Goal: Communication & Community: Answer question/provide support

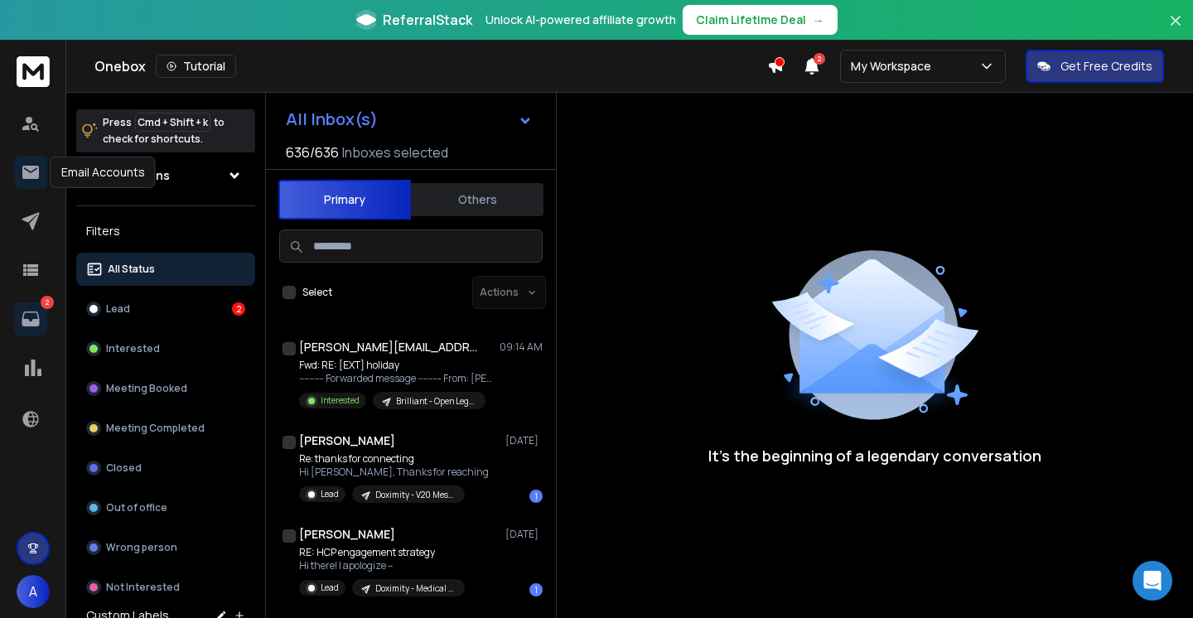
click at [30, 175] on icon at bounding box center [30, 172] width 17 height 13
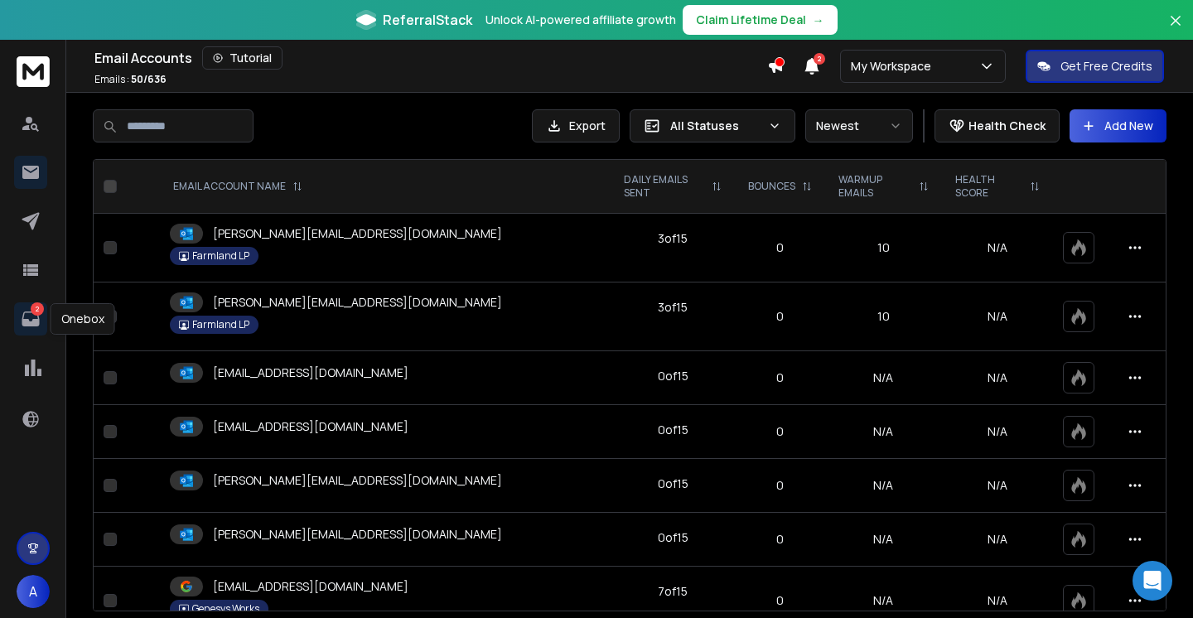
click at [27, 315] on icon at bounding box center [31, 319] width 20 height 20
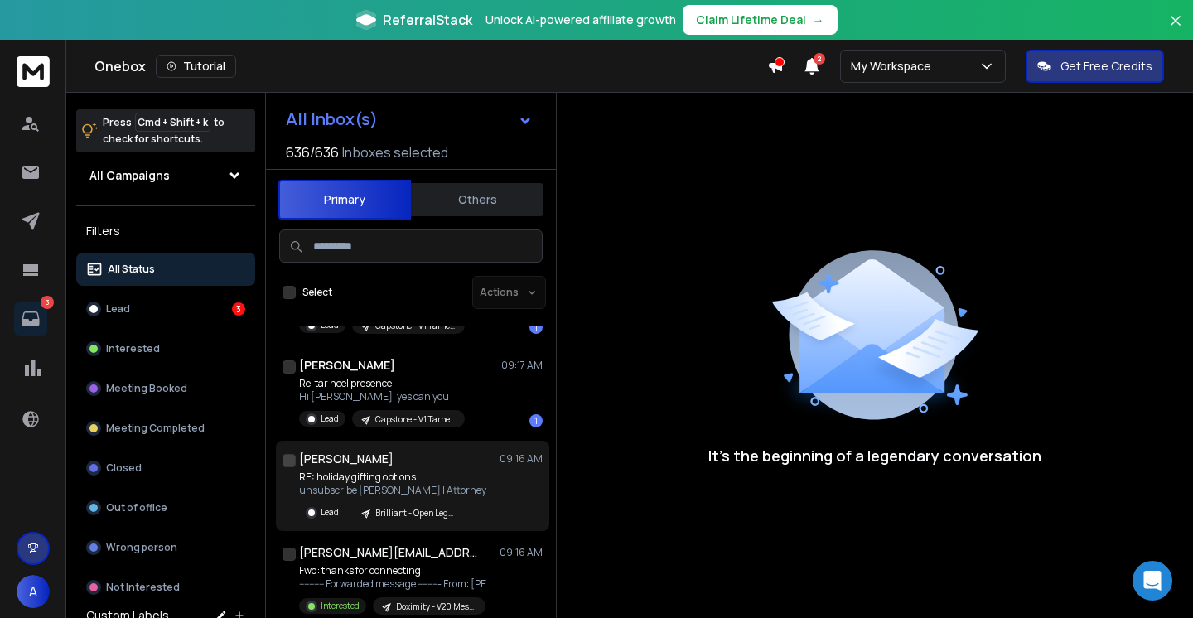
scroll to position [211, 0]
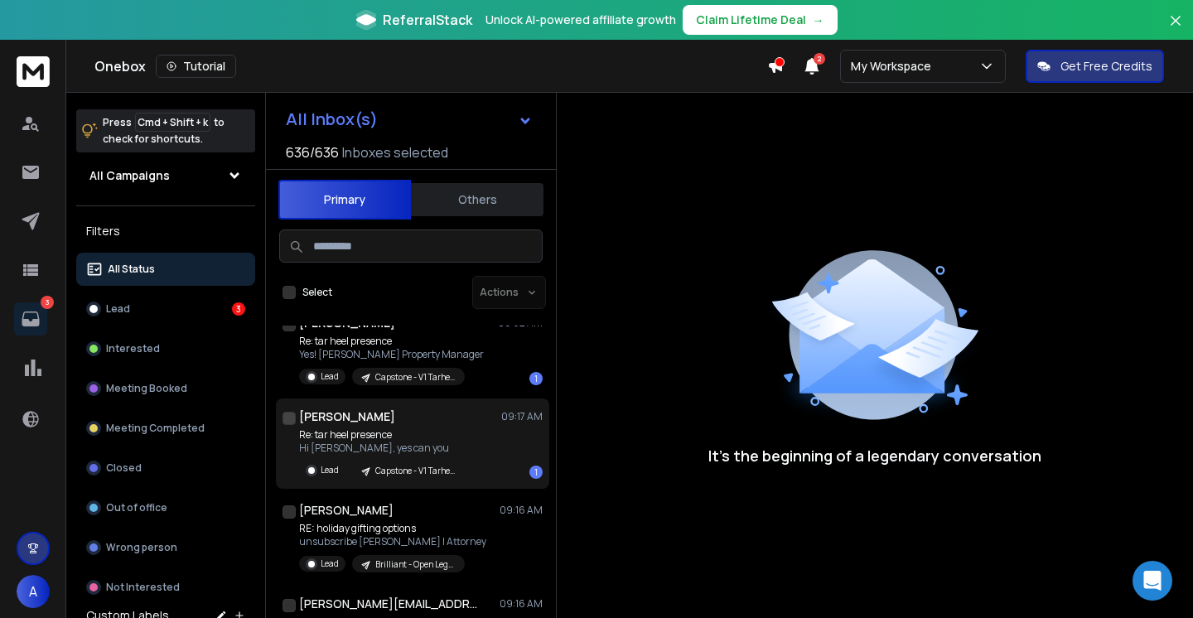
click at [423, 431] on p "Re: tar heel presence" at bounding box center [382, 434] width 166 height 13
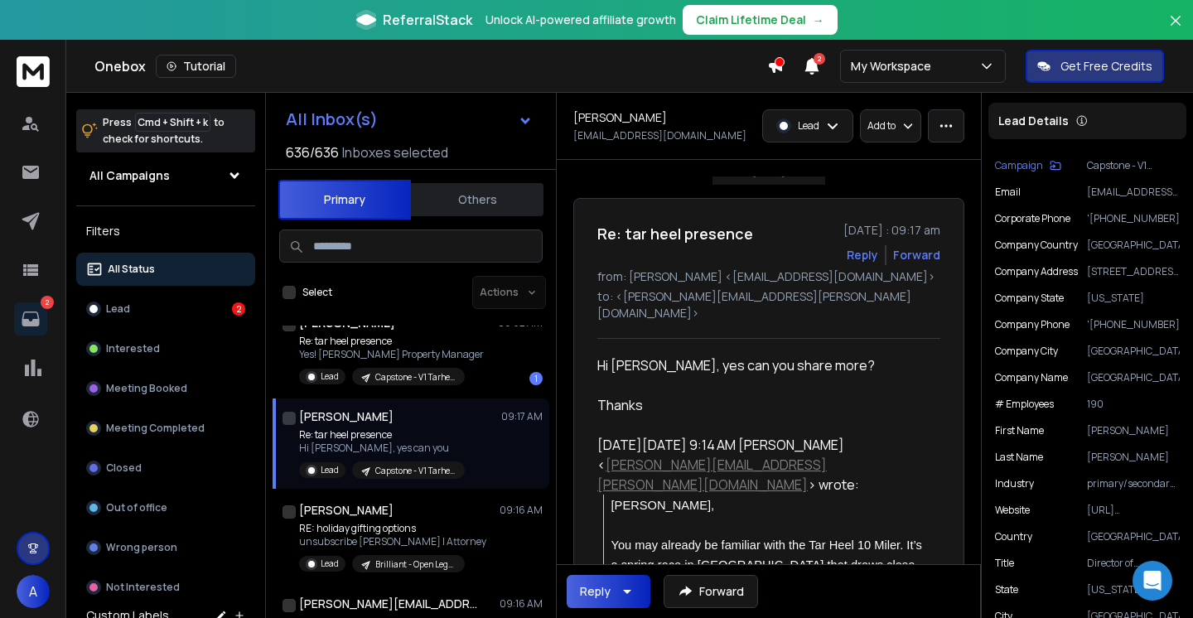
scroll to position [25, 0]
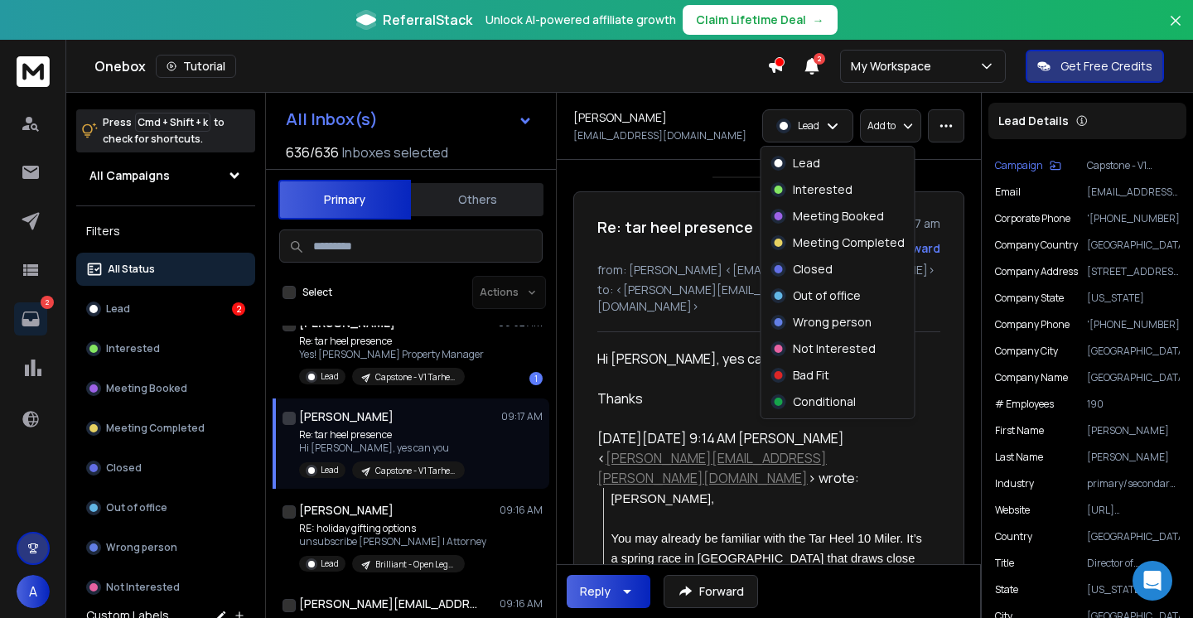
click at [826, 132] on icon at bounding box center [832, 125] width 13 height 13
click at [695, 180] on div "Today Re: tar heel presence 14 October 2025 : 09:17 am Reply Forward from: Jenn…" at bounding box center [769, 608] width 424 height 913
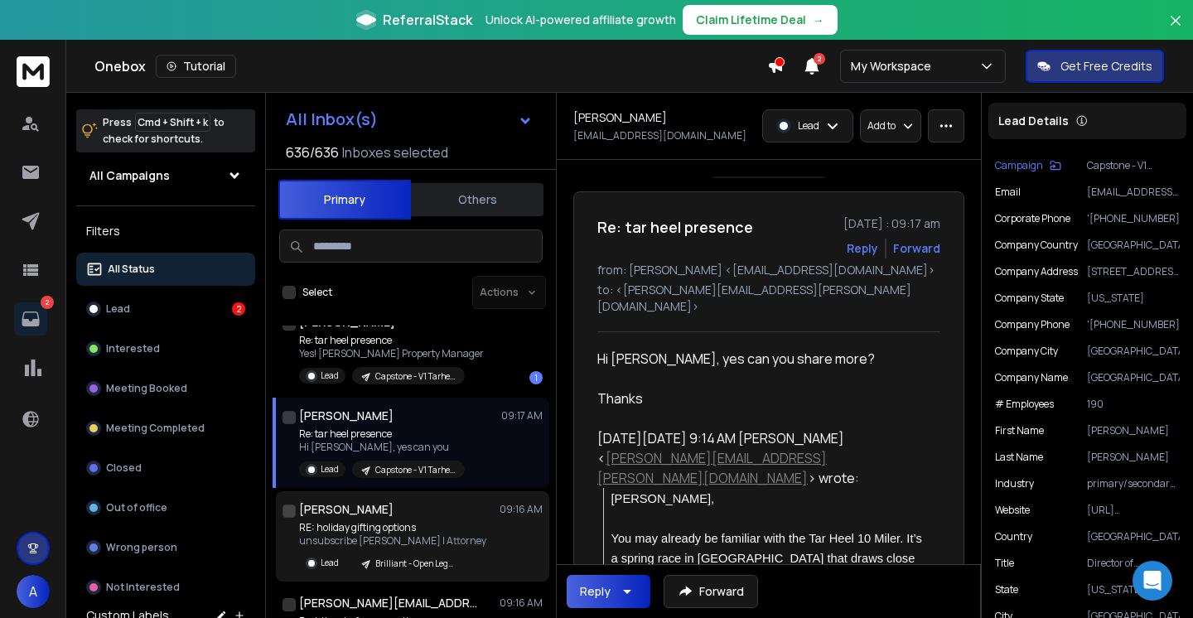
scroll to position [0, 0]
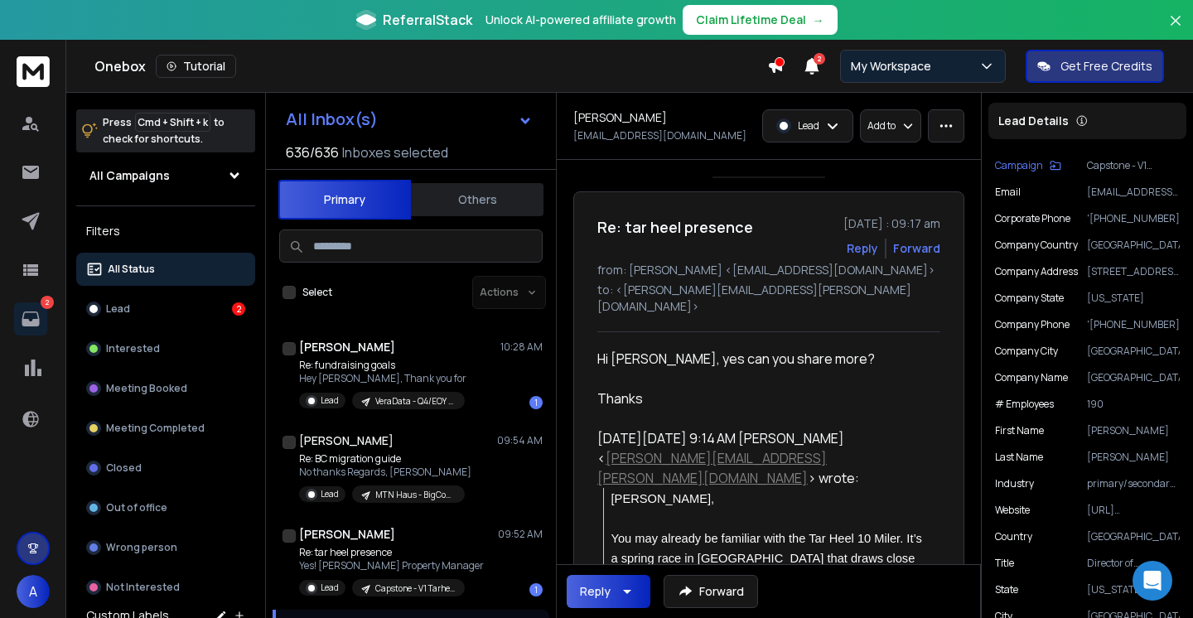
click at [961, 72] on div "My Workspace" at bounding box center [923, 66] width 144 height 17
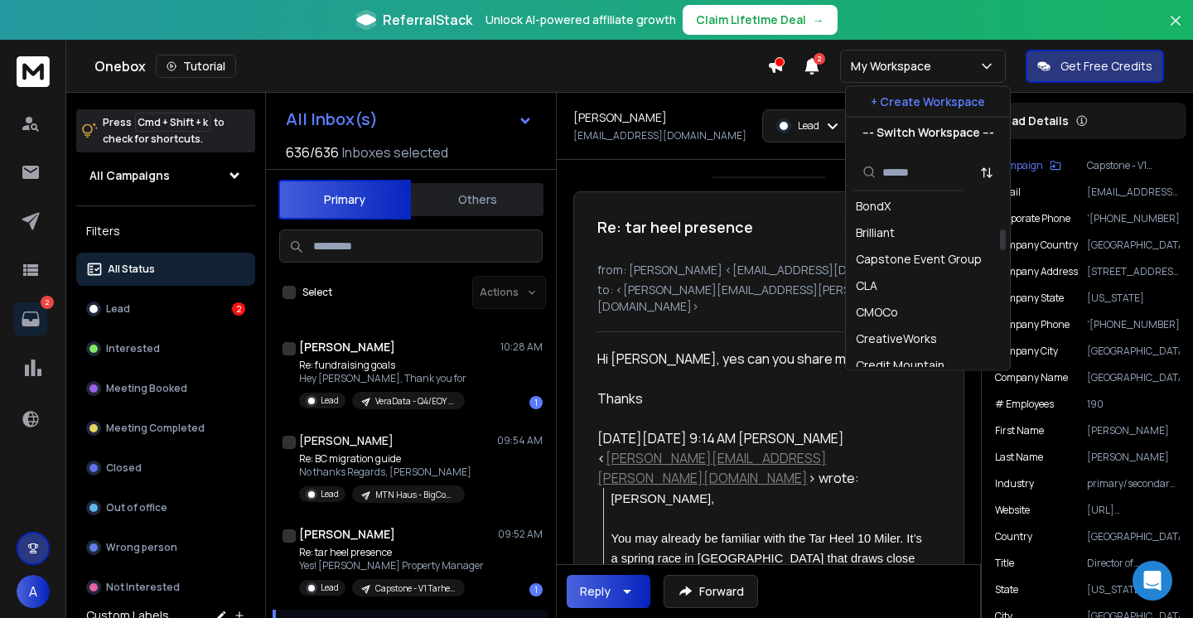
scroll to position [225, 0]
click at [895, 253] on div "Capstone Event Group" at bounding box center [919, 261] width 126 height 17
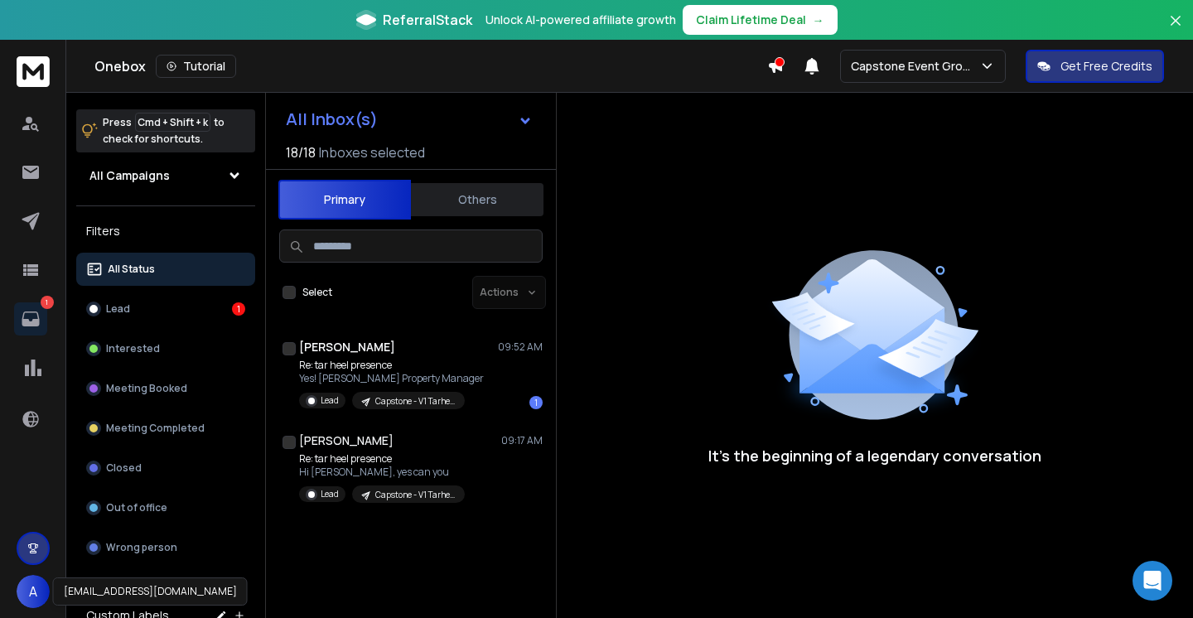
click at [41, 592] on span "A" at bounding box center [33, 591] width 33 height 33
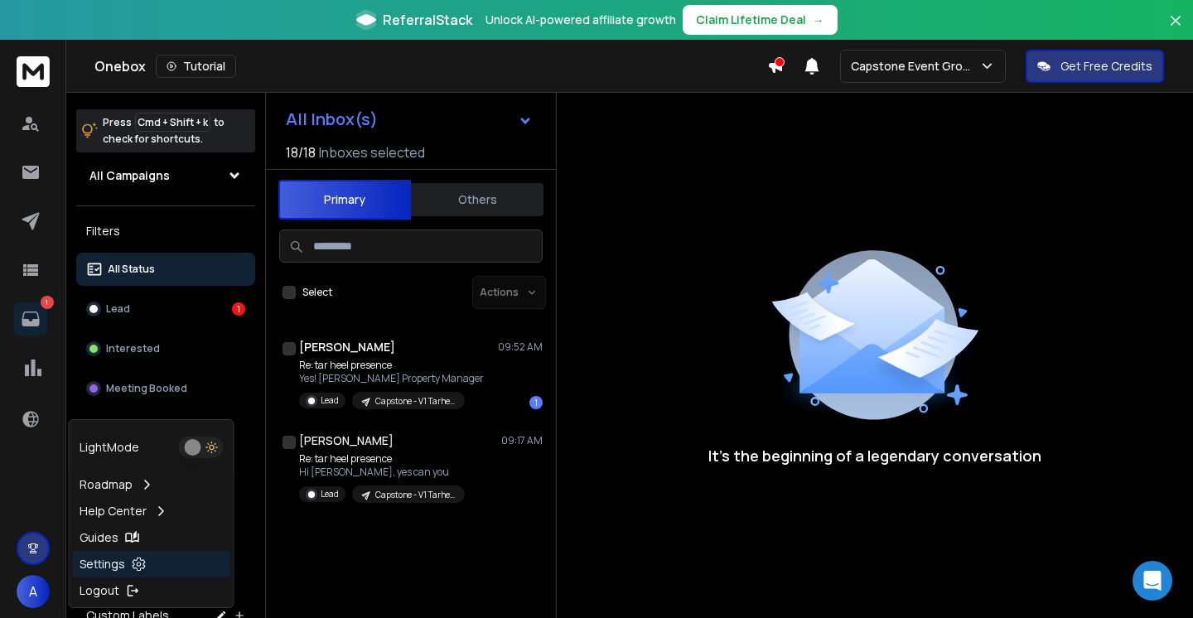
click at [104, 564] on p "Settings" at bounding box center [103, 564] width 46 height 17
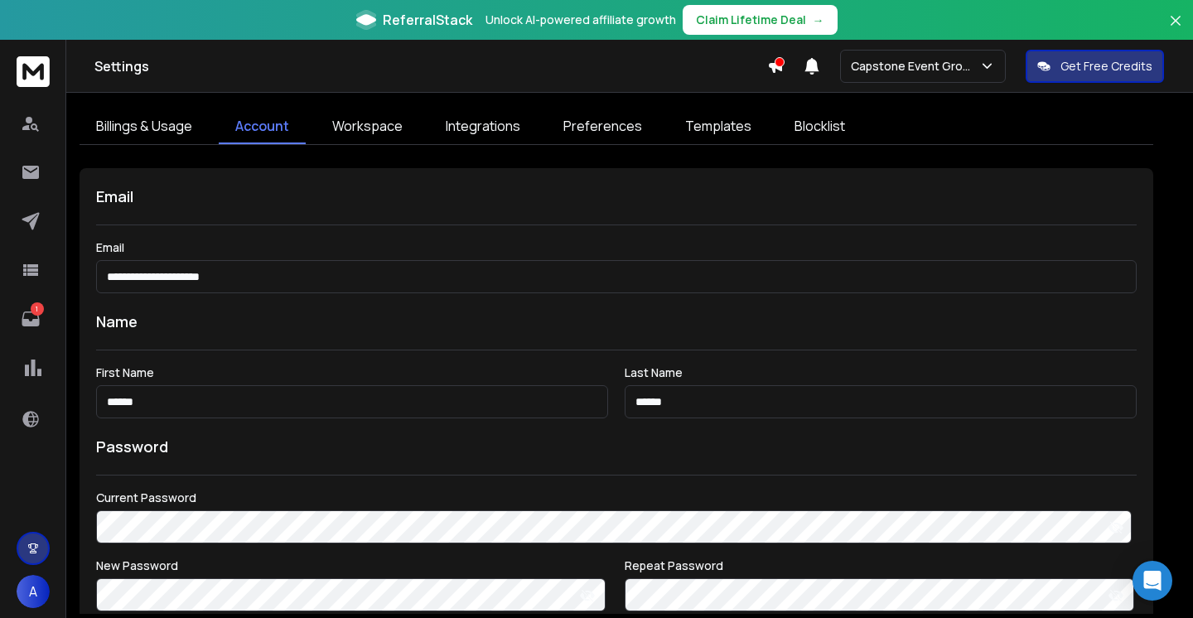
click at [465, 124] on link "Integrations" at bounding box center [483, 126] width 108 height 35
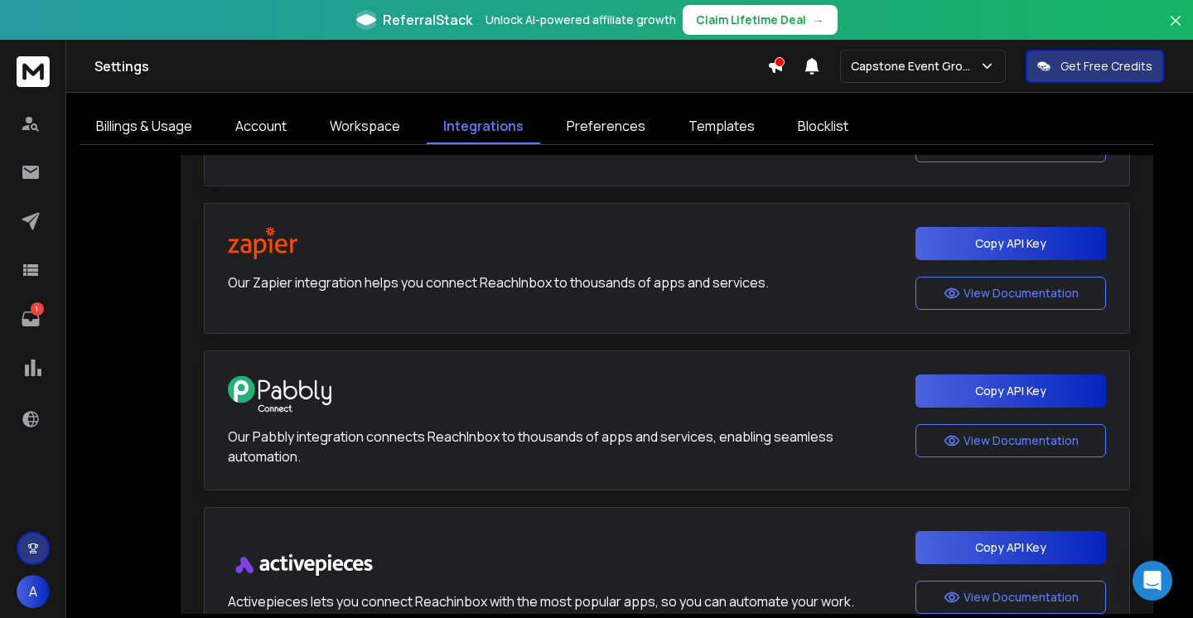
scroll to position [247, 0]
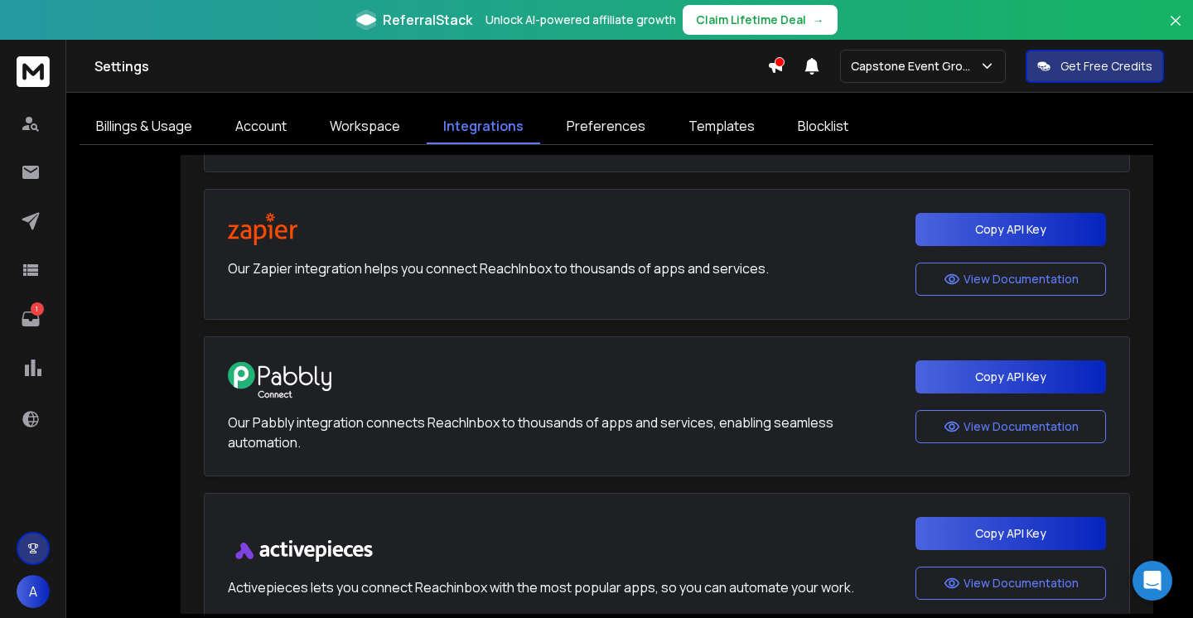
click at [998, 233] on button "Copy API Key" at bounding box center [1010, 229] width 191 height 33
click at [28, 320] on icon at bounding box center [31, 319] width 20 height 20
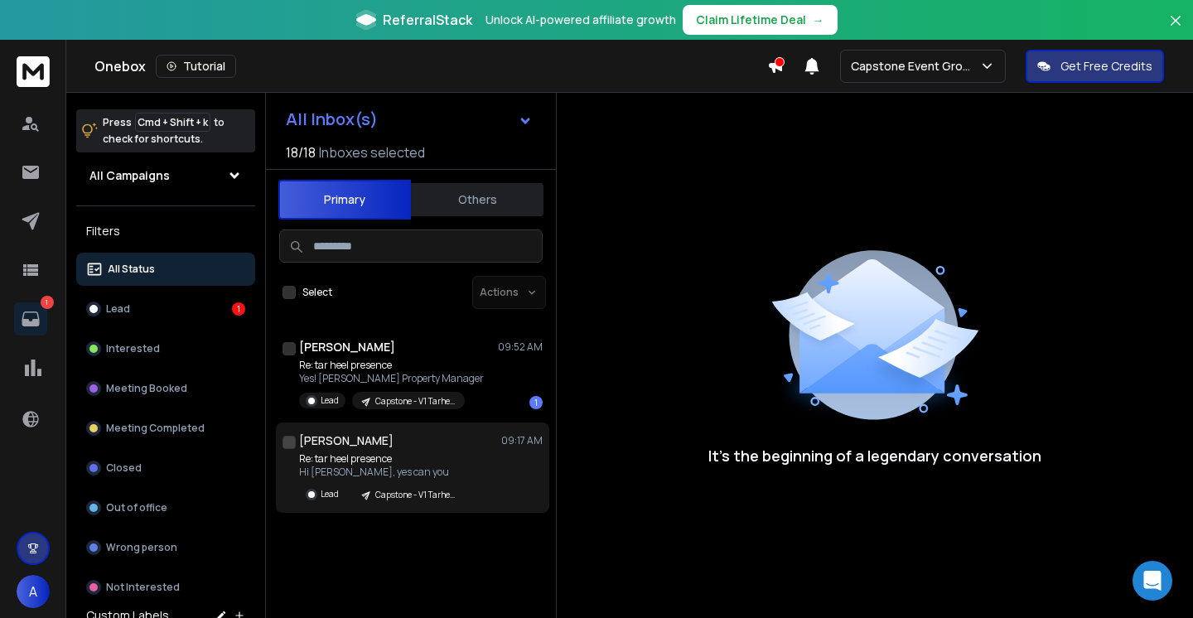
click at [370, 473] on p "Hi Charlie, yes can you" at bounding box center [382, 471] width 166 height 13
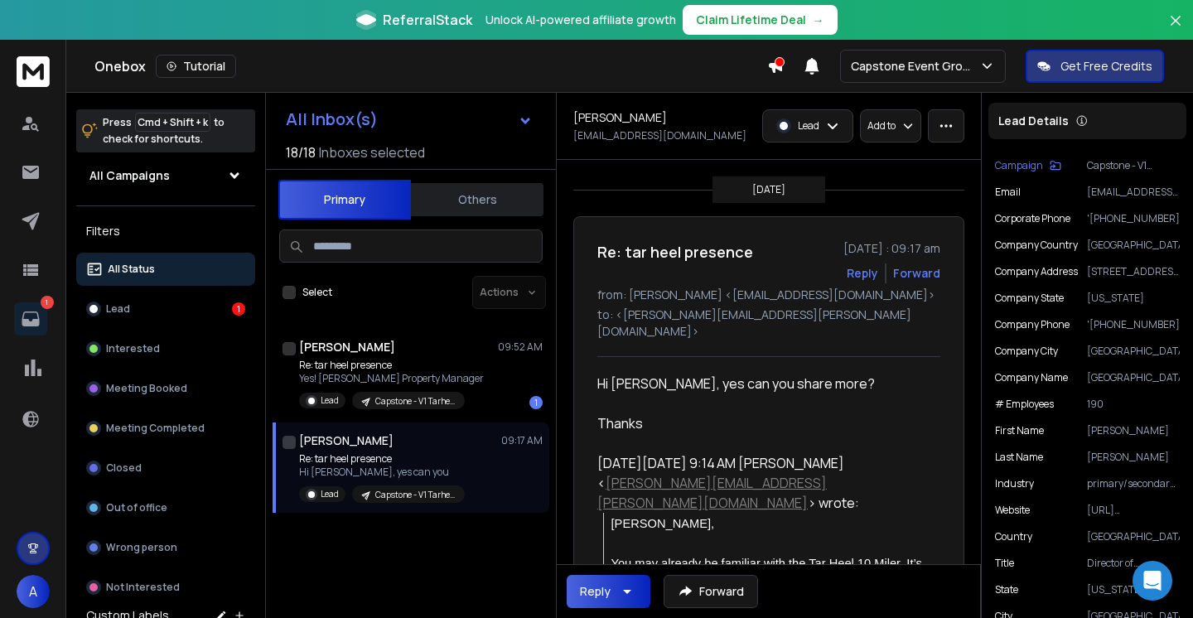
click at [805, 113] on div "Lead" at bounding box center [807, 125] width 89 height 31
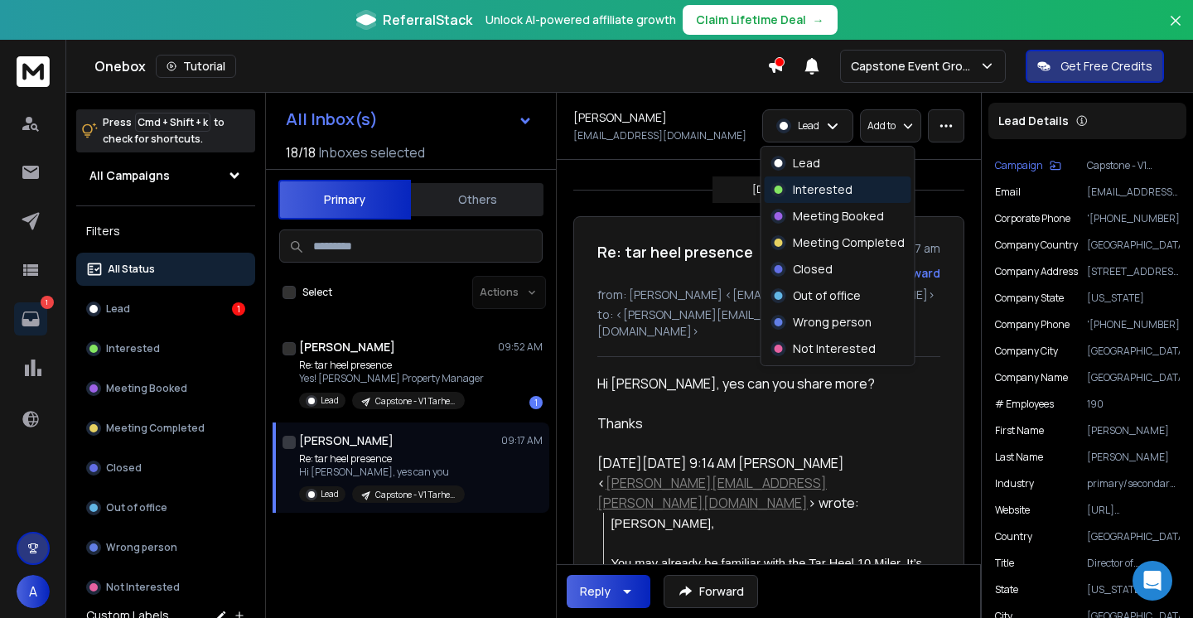
click at [806, 186] on p "Interested" at bounding box center [823, 189] width 60 height 17
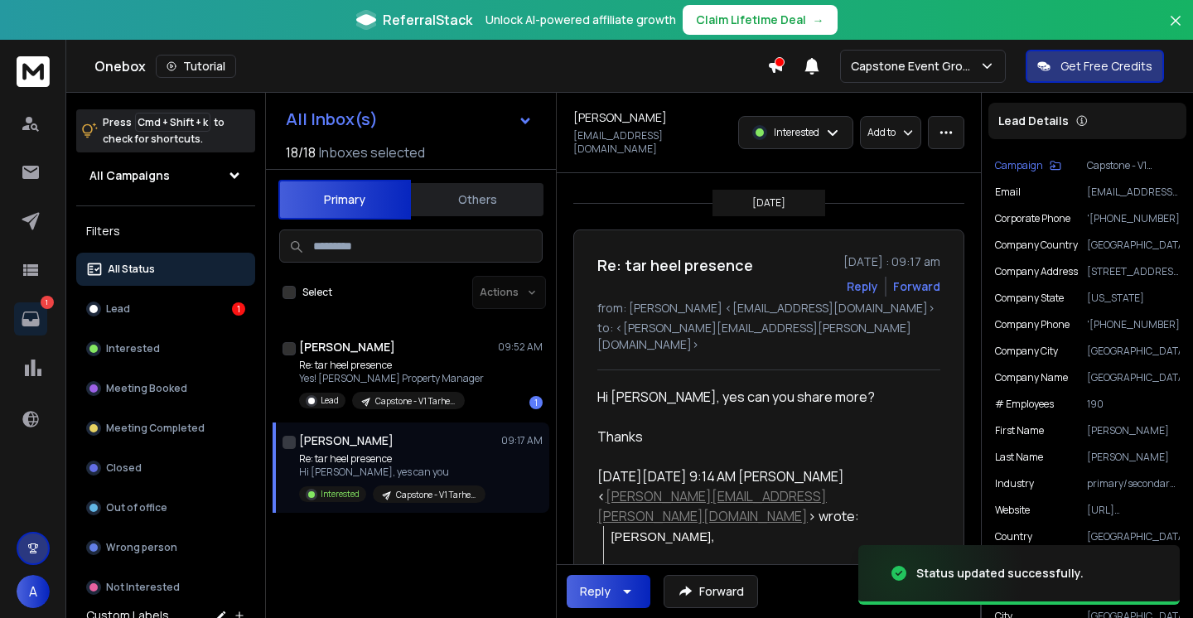
click at [922, 278] on div "Forward" at bounding box center [916, 286] width 47 height 17
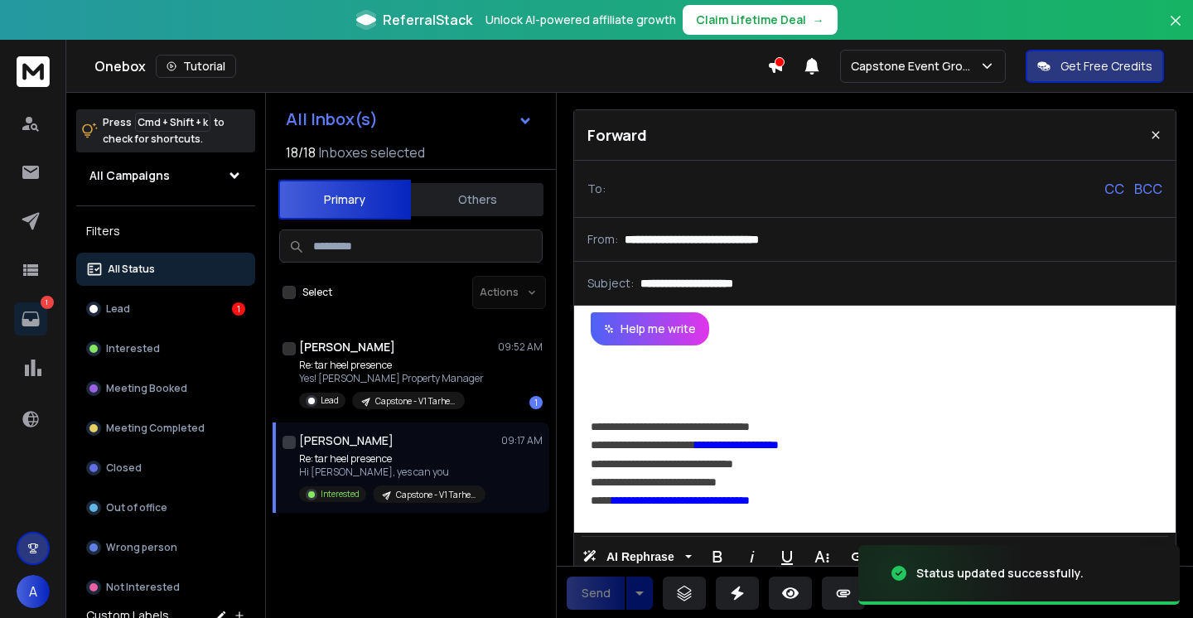
click at [663, 199] on input at bounding box center [670, 189] width 116 height 30
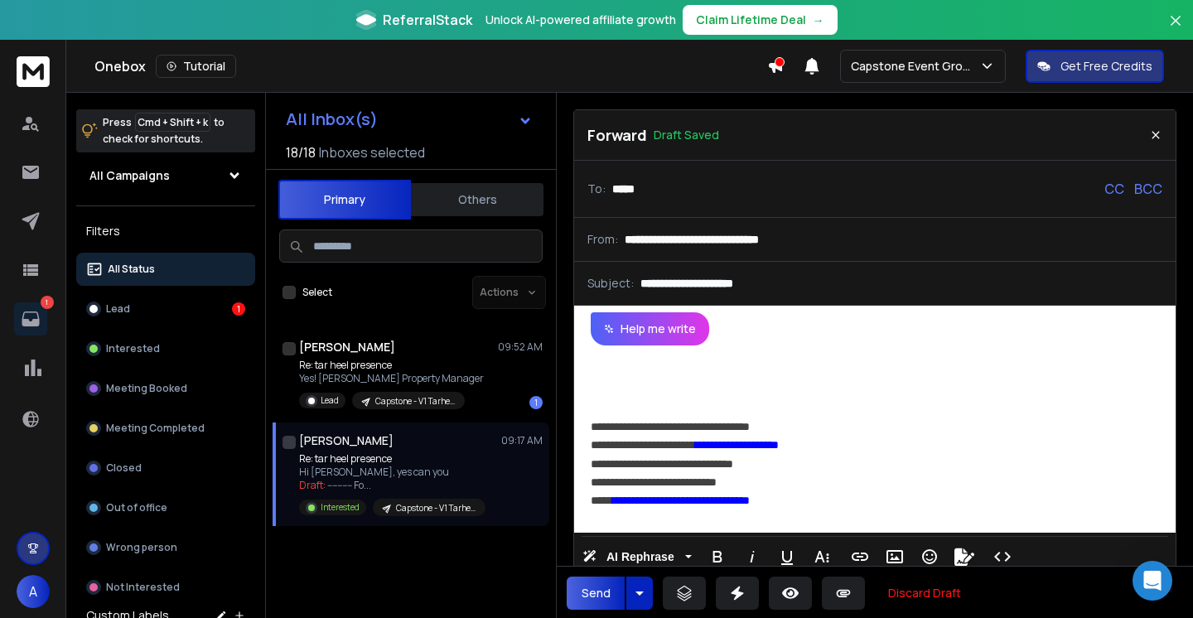
type input "**********"
click at [595, 600] on button "Send" at bounding box center [596, 592] width 58 height 33
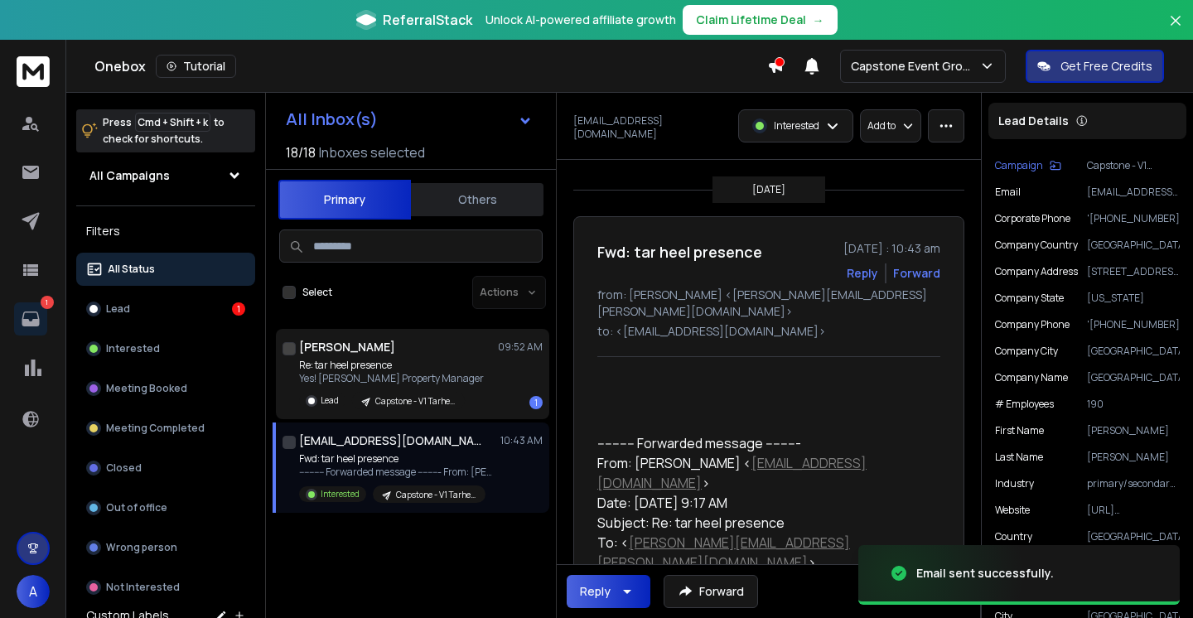
click at [399, 374] on p "Yes! Haley Hopkins Property Manager" at bounding box center [391, 378] width 185 height 13
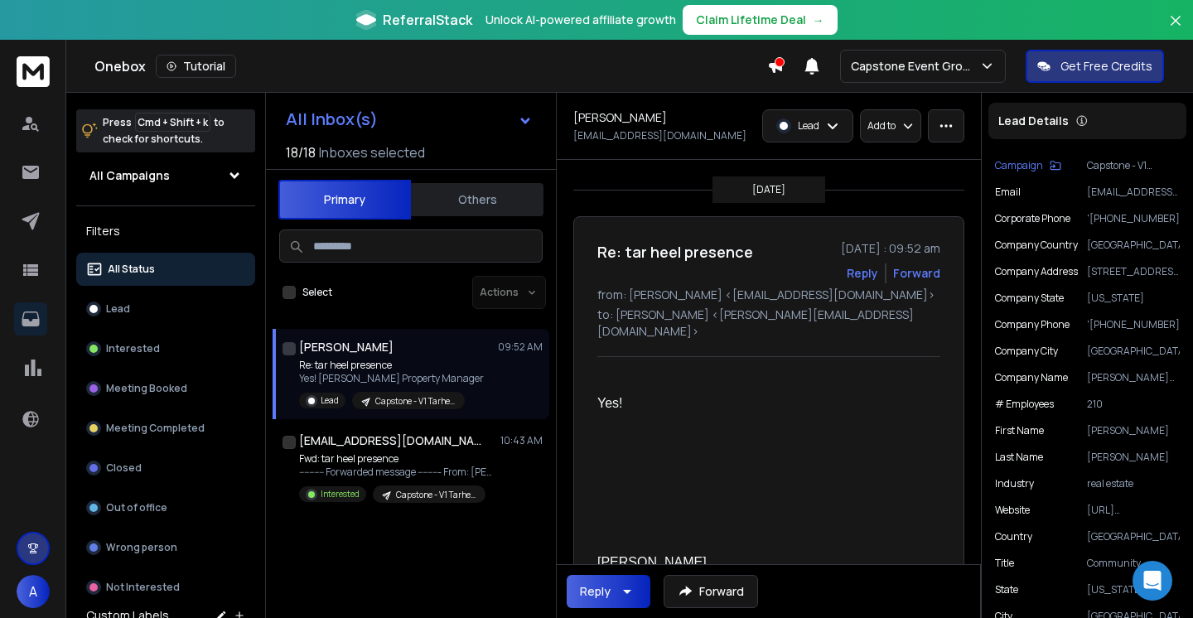
click at [827, 128] on icon at bounding box center [832, 125] width 13 height 13
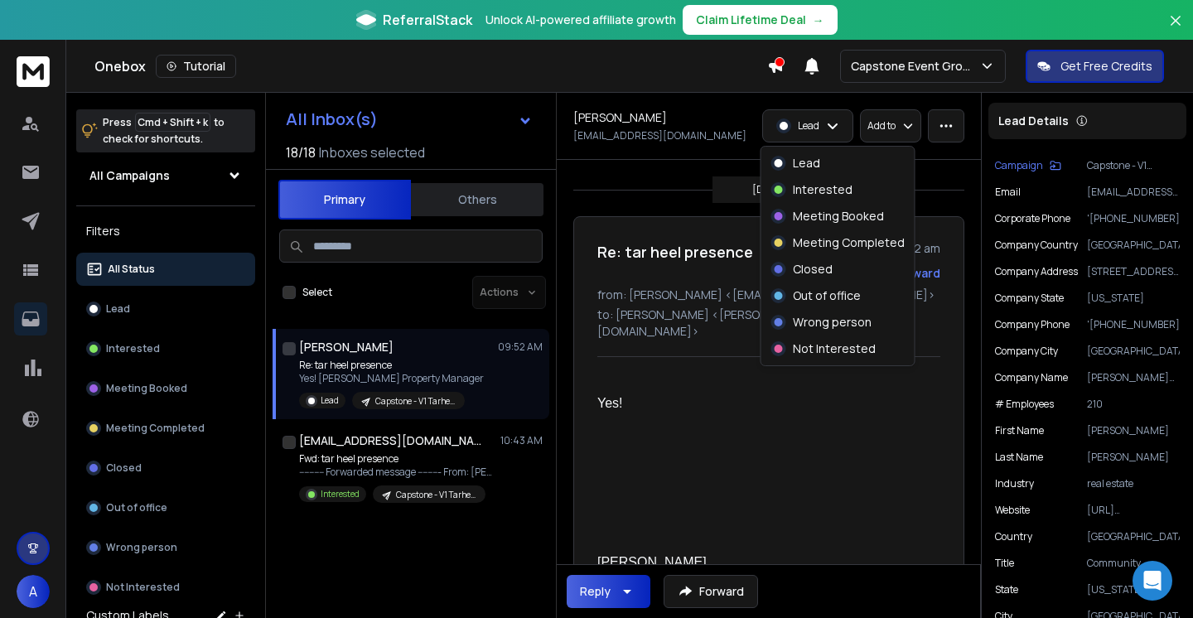
click at [663, 410] on div "Yes!" at bounding box center [762, 403] width 330 height 20
click at [827, 124] on icon at bounding box center [832, 126] width 10 height 6
click at [813, 186] on p "Interested" at bounding box center [823, 189] width 60 height 17
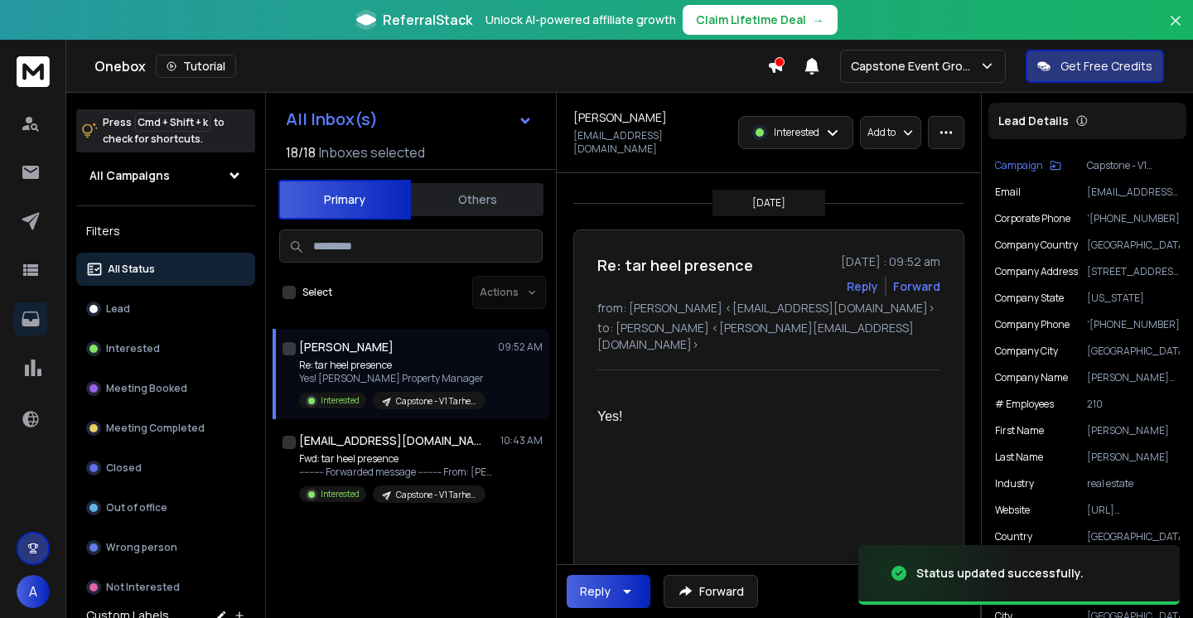
click at [937, 278] on div "Forward" at bounding box center [916, 286] width 47 height 17
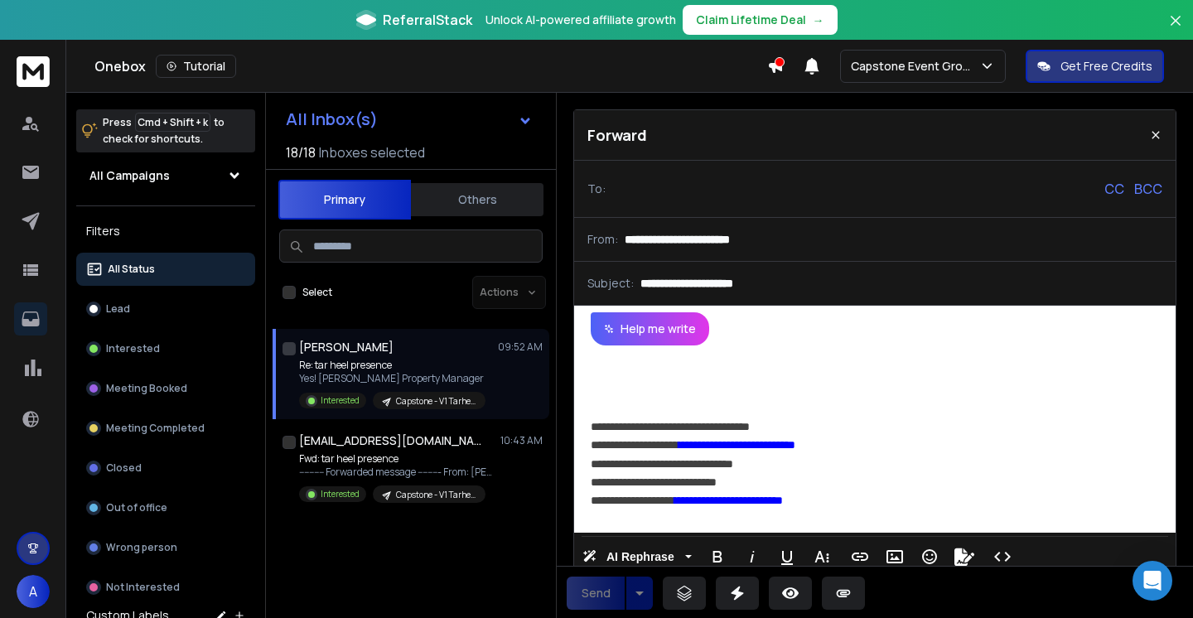
click at [627, 178] on input at bounding box center [670, 189] width 116 height 30
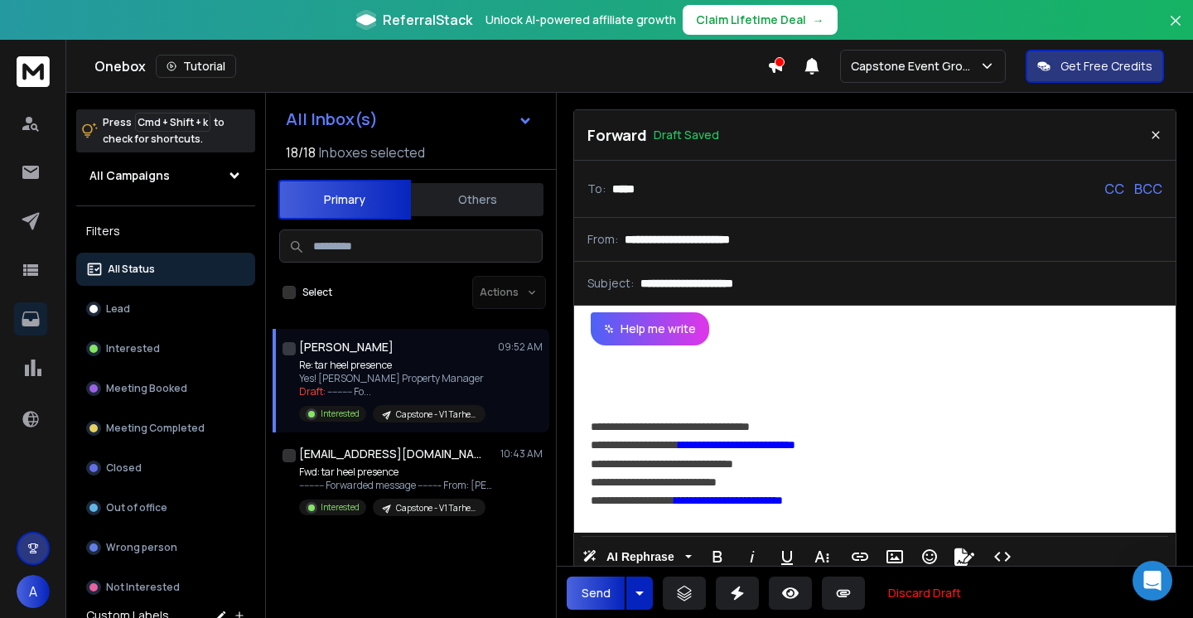
type input "**********"
click at [590, 593] on button "Send" at bounding box center [596, 592] width 58 height 33
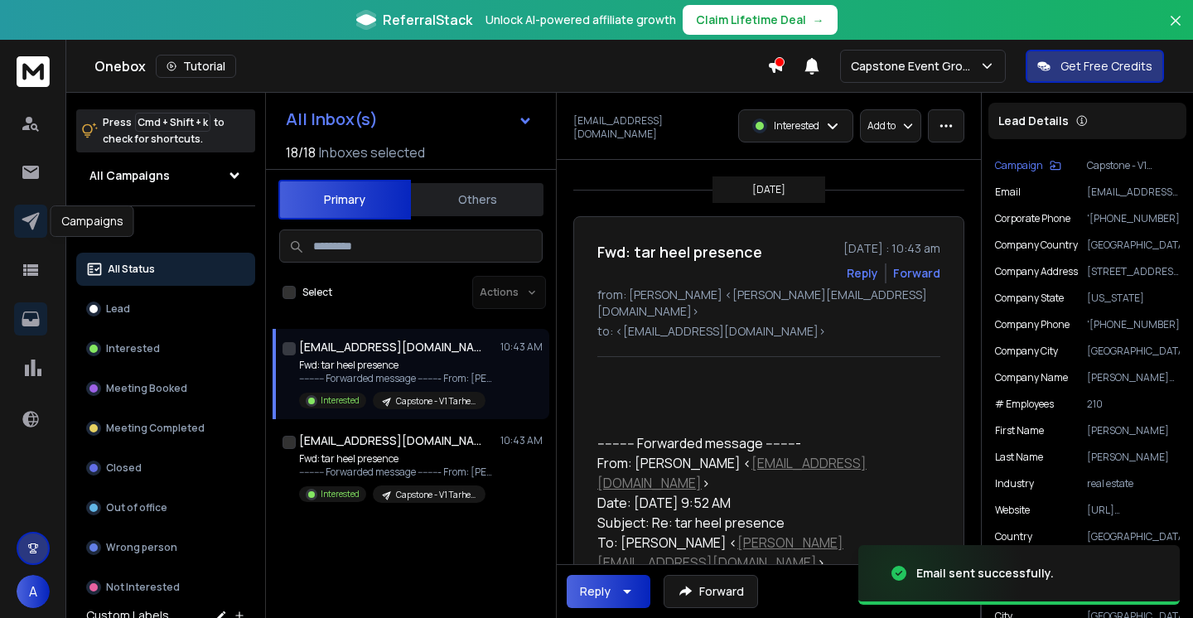
click at [29, 212] on icon at bounding box center [31, 221] width 20 height 20
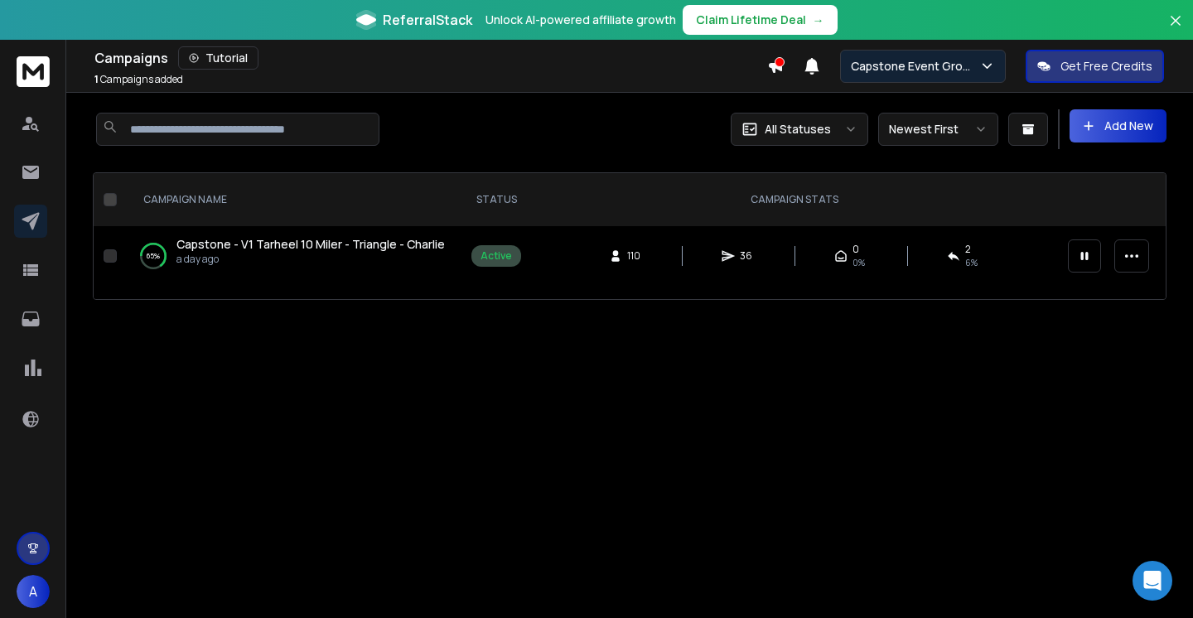
click at [918, 78] on button "Capstone Event Group" at bounding box center [923, 66] width 166 height 33
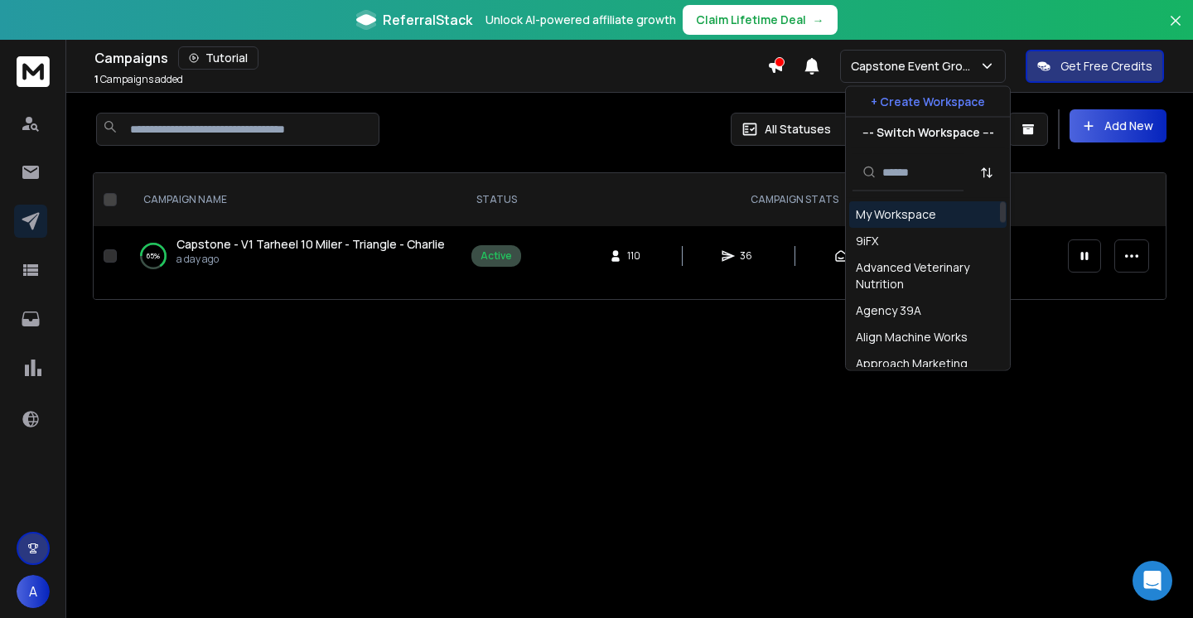
click at [877, 219] on div "My Workspace" at bounding box center [896, 214] width 80 height 17
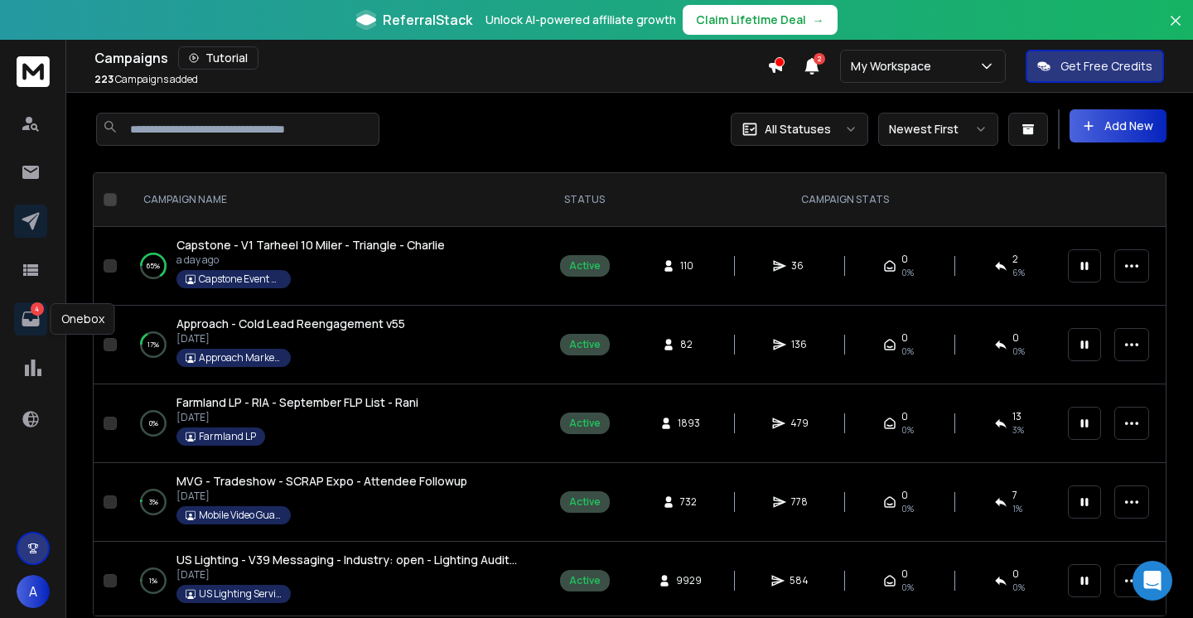
click at [22, 322] on icon at bounding box center [30, 318] width 17 height 15
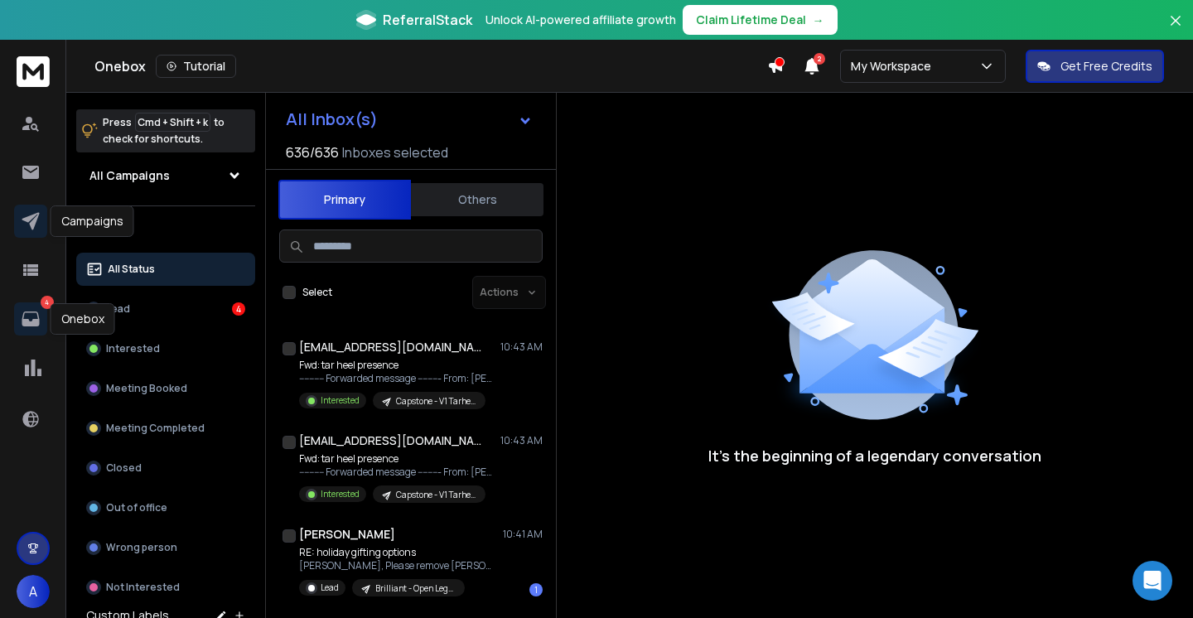
click at [19, 213] on link at bounding box center [30, 221] width 33 height 33
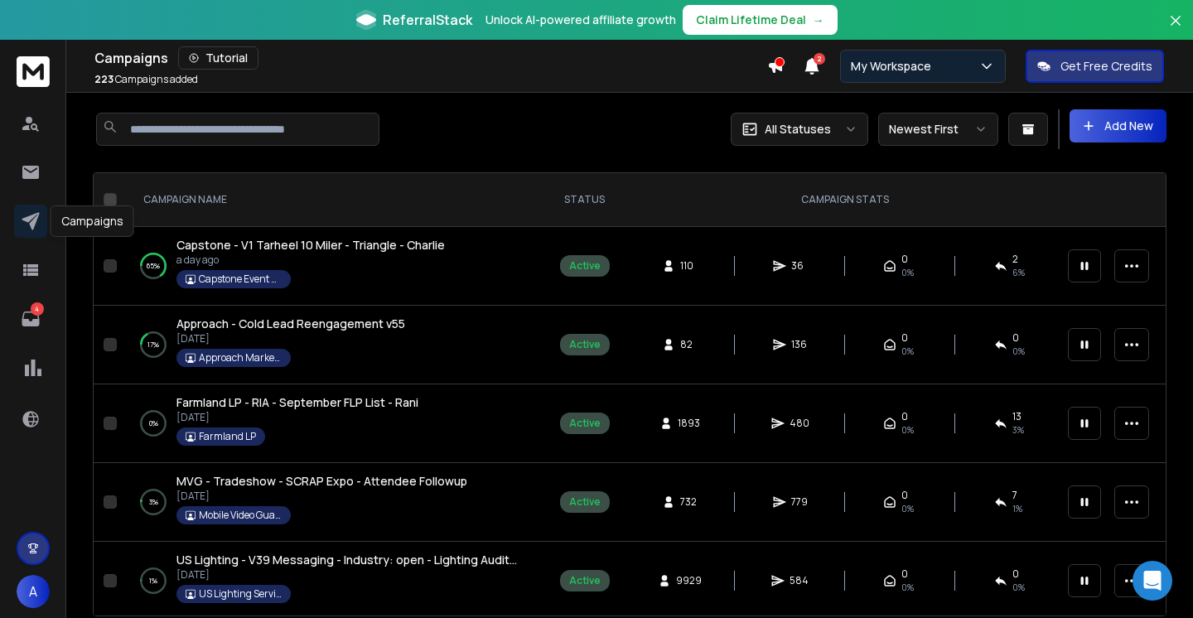
click at [900, 52] on button "My Workspace" at bounding box center [923, 66] width 166 height 33
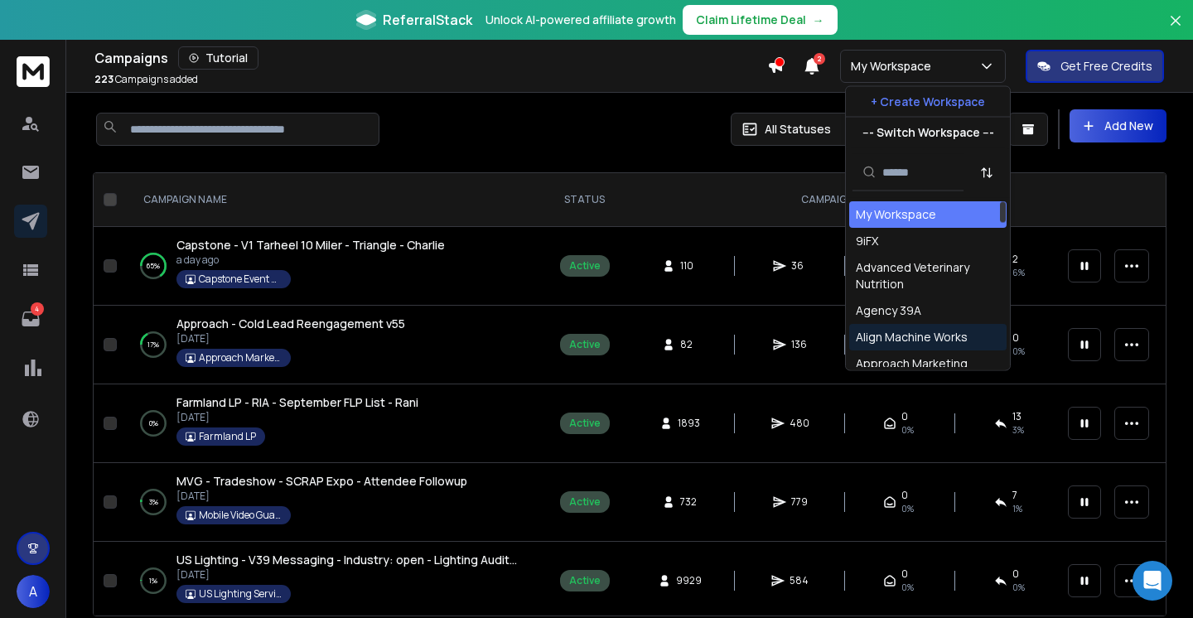
click at [933, 336] on div "Align Machine Works" at bounding box center [912, 337] width 112 height 17
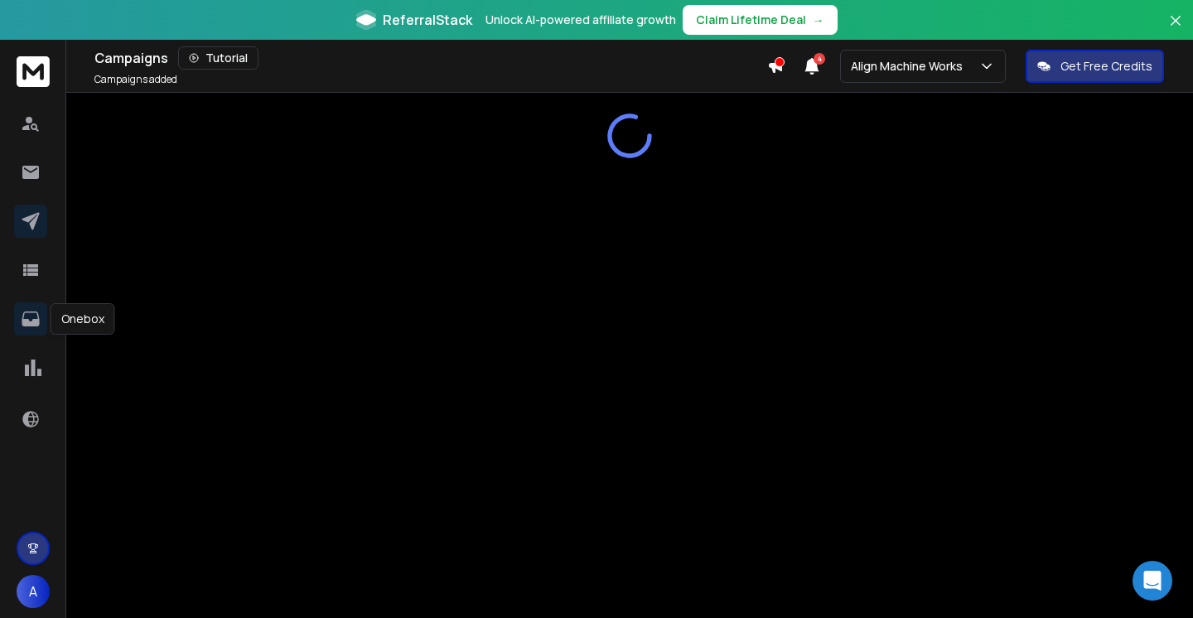
click at [28, 322] on icon at bounding box center [30, 318] width 17 height 15
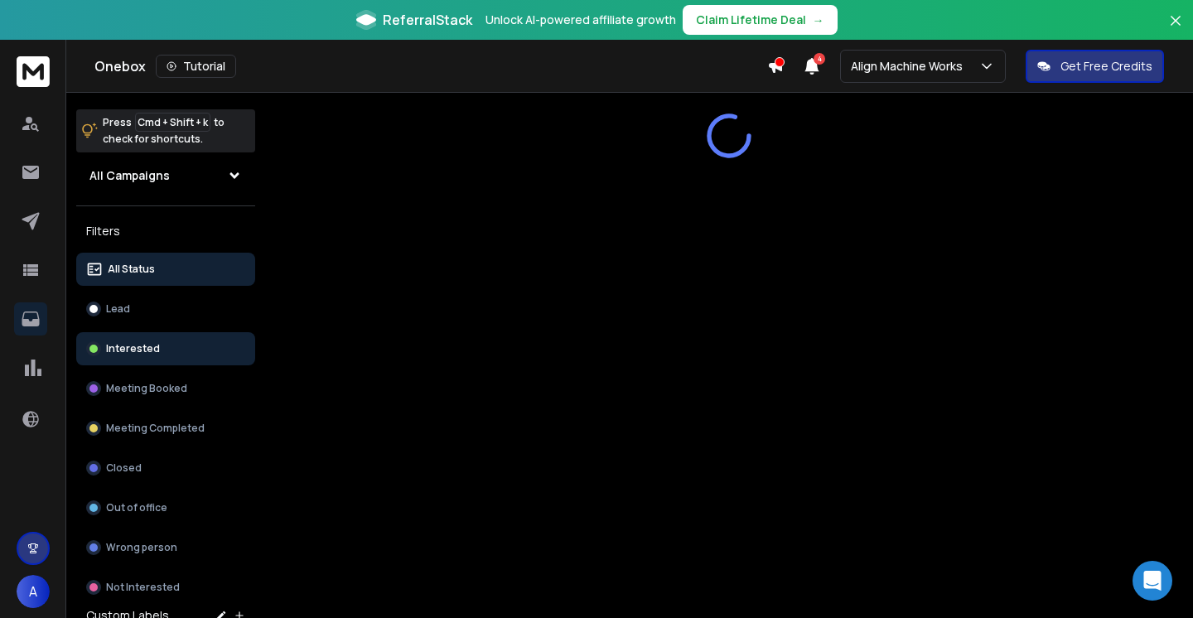
click at [131, 350] on p "Interested" at bounding box center [133, 348] width 54 height 13
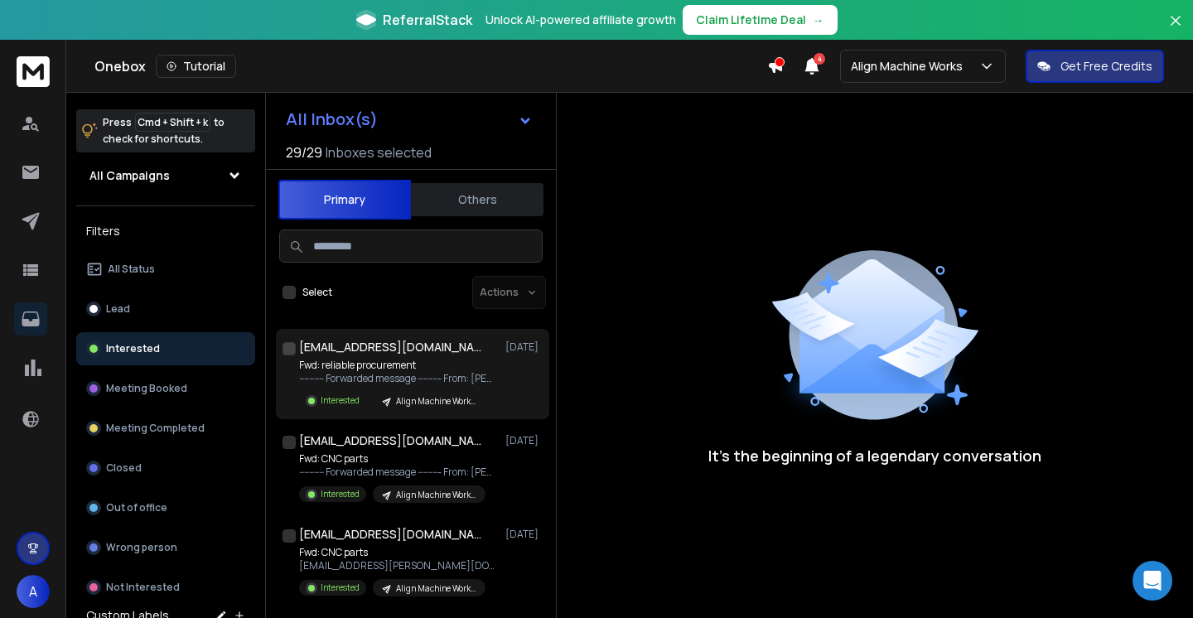
click at [439, 369] on p "Fwd: reliable procurement" at bounding box center [398, 365] width 199 height 13
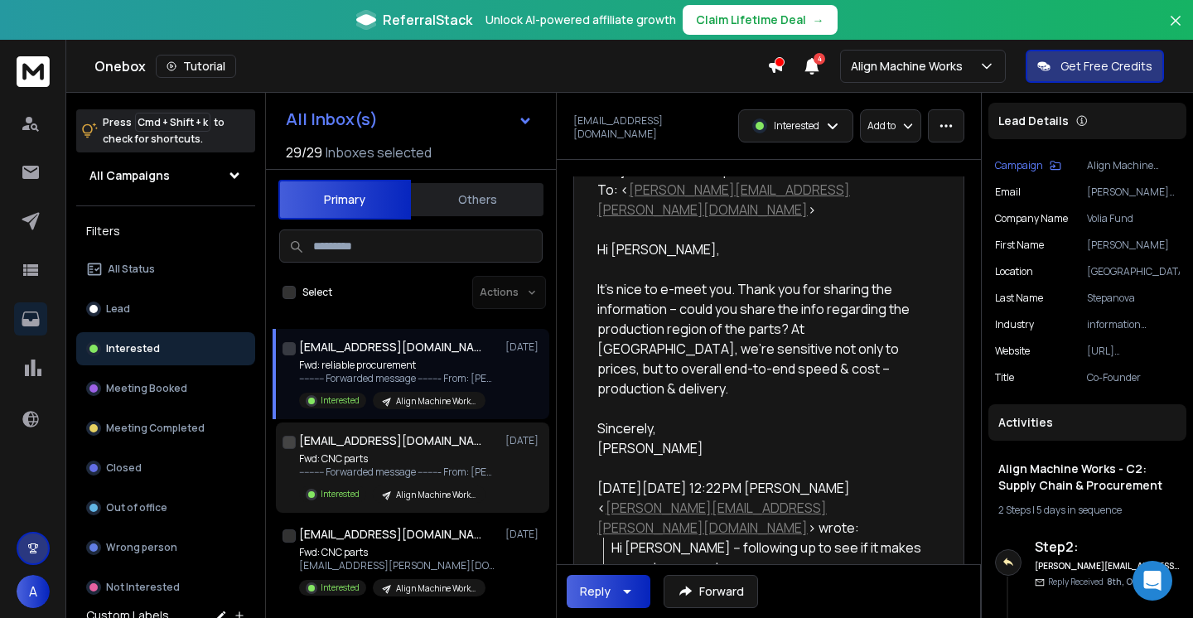
scroll to position [93, 0]
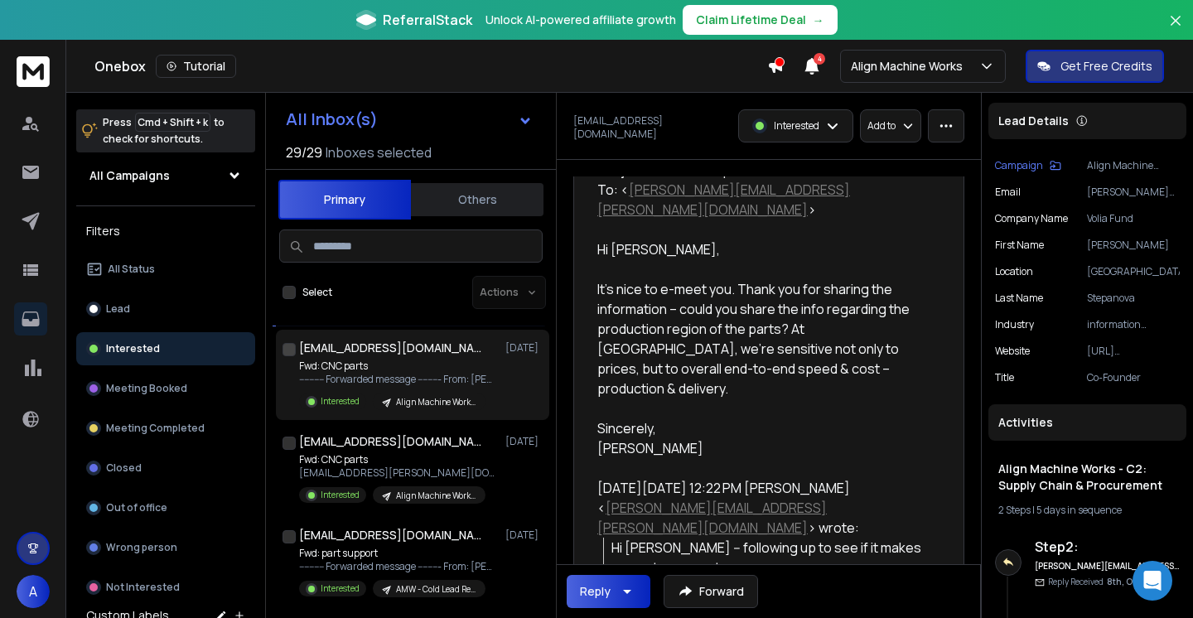
click at [420, 376] on p "---------- Forwarded message --------- From: [PERSON_NAME]" at bounding box center [398, 379] width 199 height 13
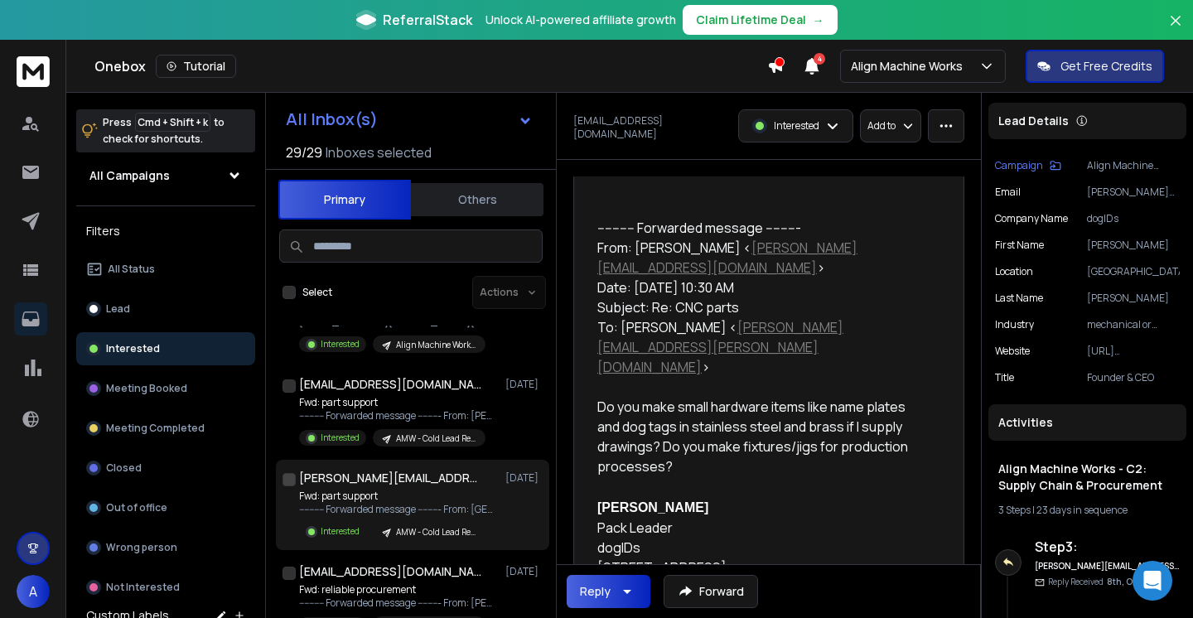
scroll to position [258, 0]
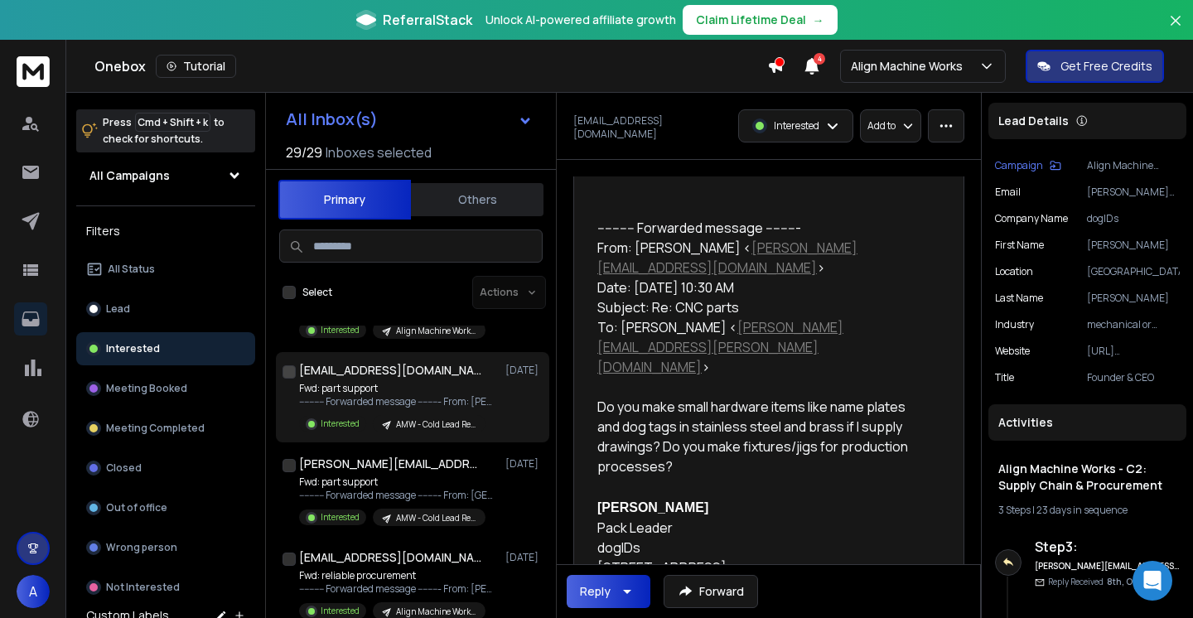
click at [422, 415] on div "AMW - Cold Lead Reengagement" at bounding box center [429, 423] width 113 height 17
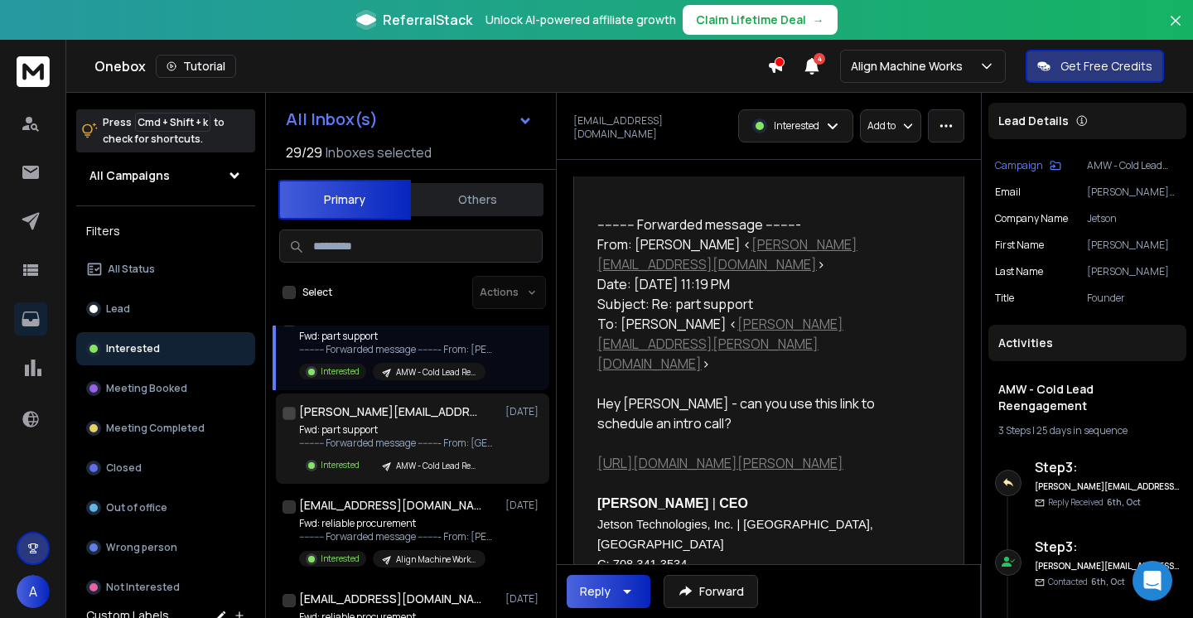
scroll to position [320, 0]
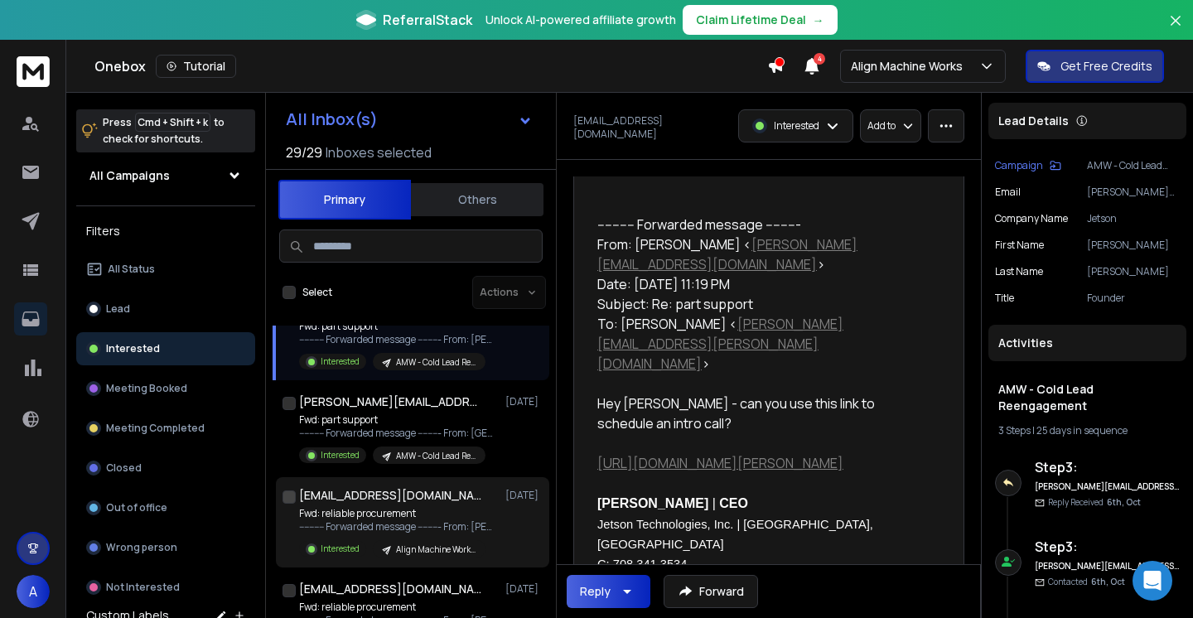
click at [401, 509] on p "Fwd: reliable procurement" at bounding box center [398, 513] width 199 height 13
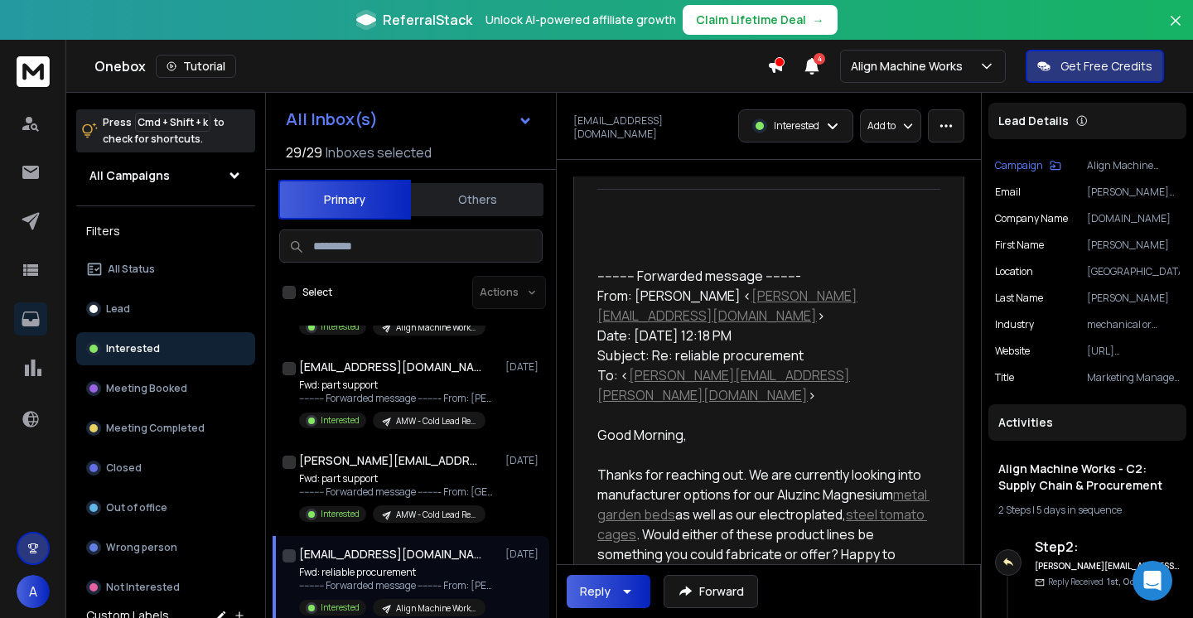
scroll to position [311, 0]
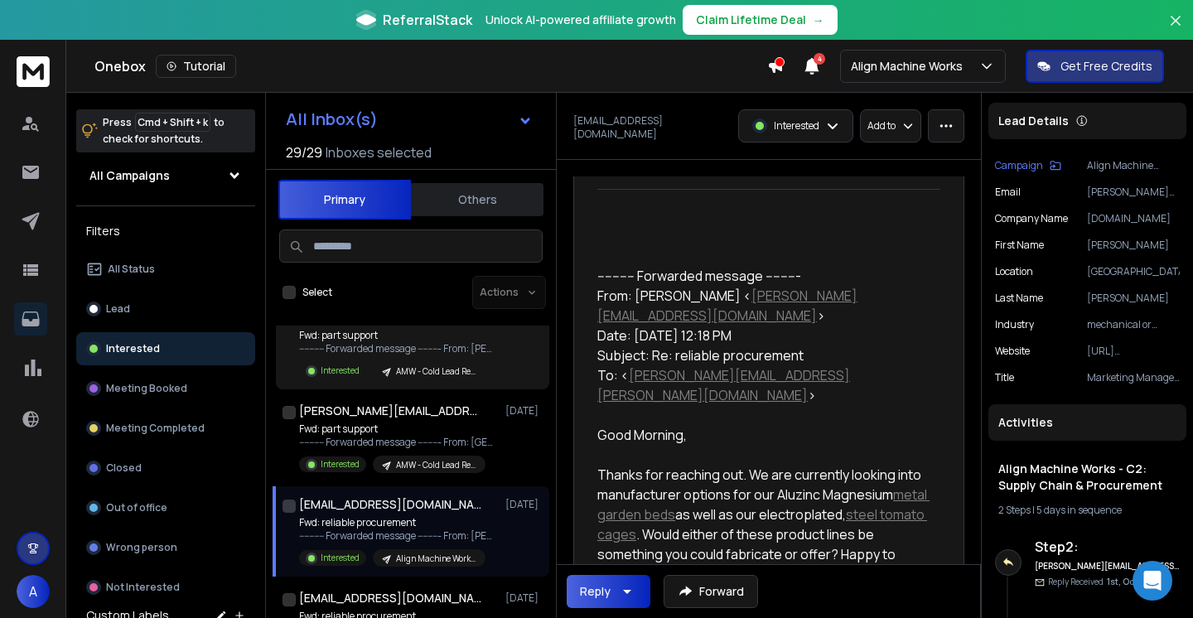
click at [426, 348] on p "---------- Forwarded message --------- From: Tom" at bounding box center [398, 348] width 199 height 13
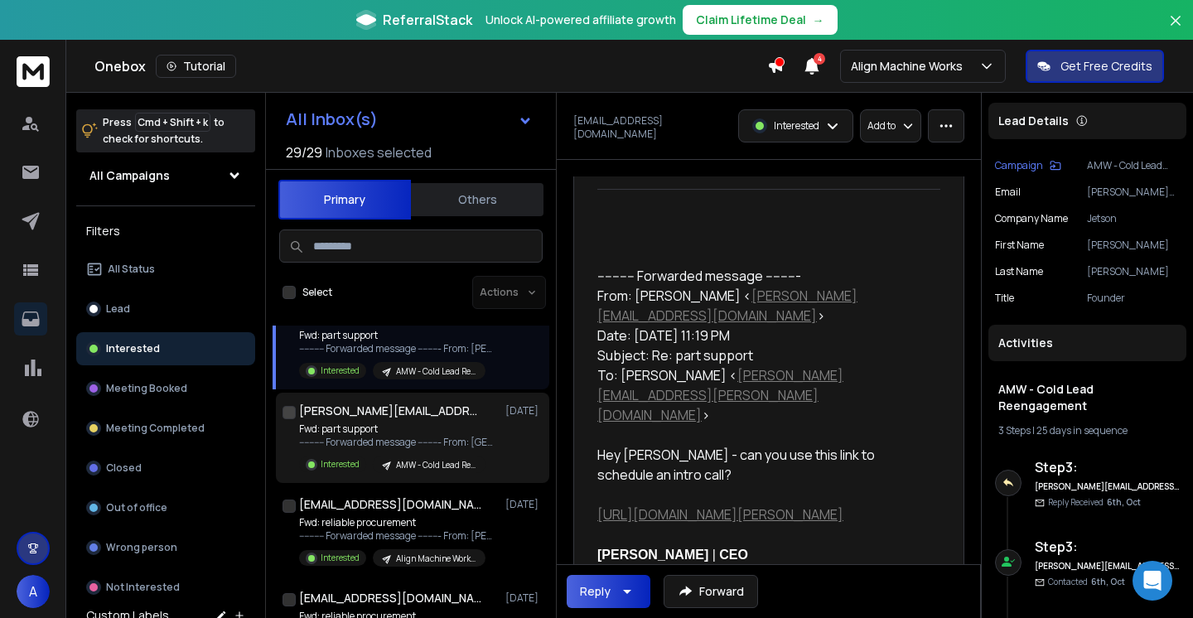
click at [408, 436] on p "---------- Forwarded message --------- From: Umaesh" at bounding box center [398, 442] width 199 height 13
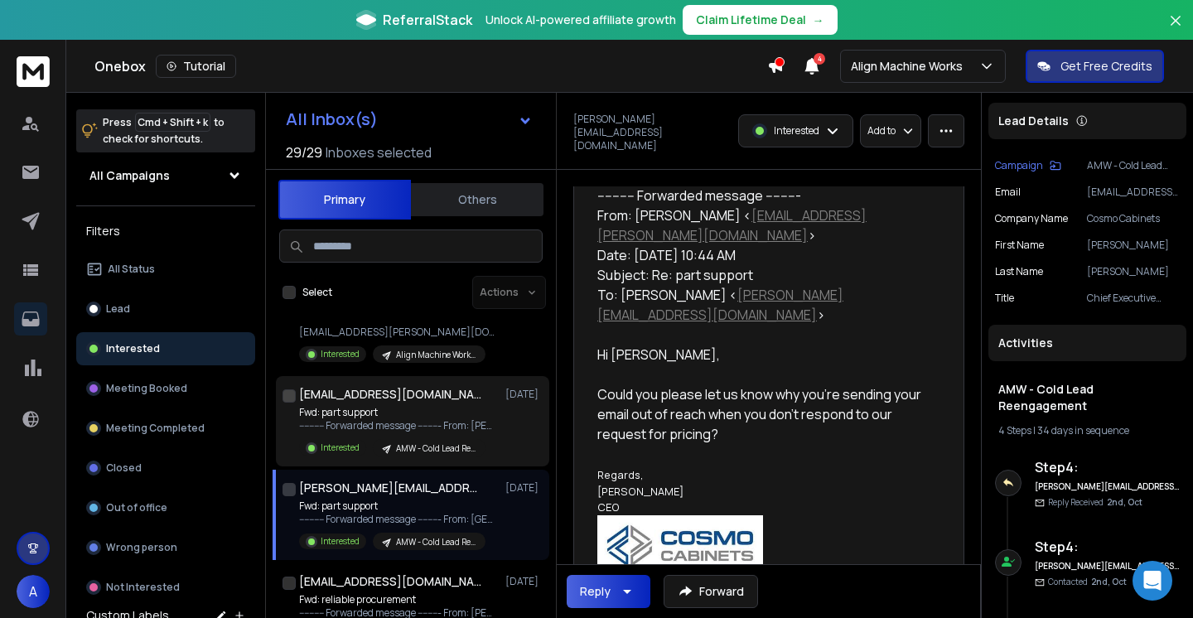
scroll to position [231, 0]
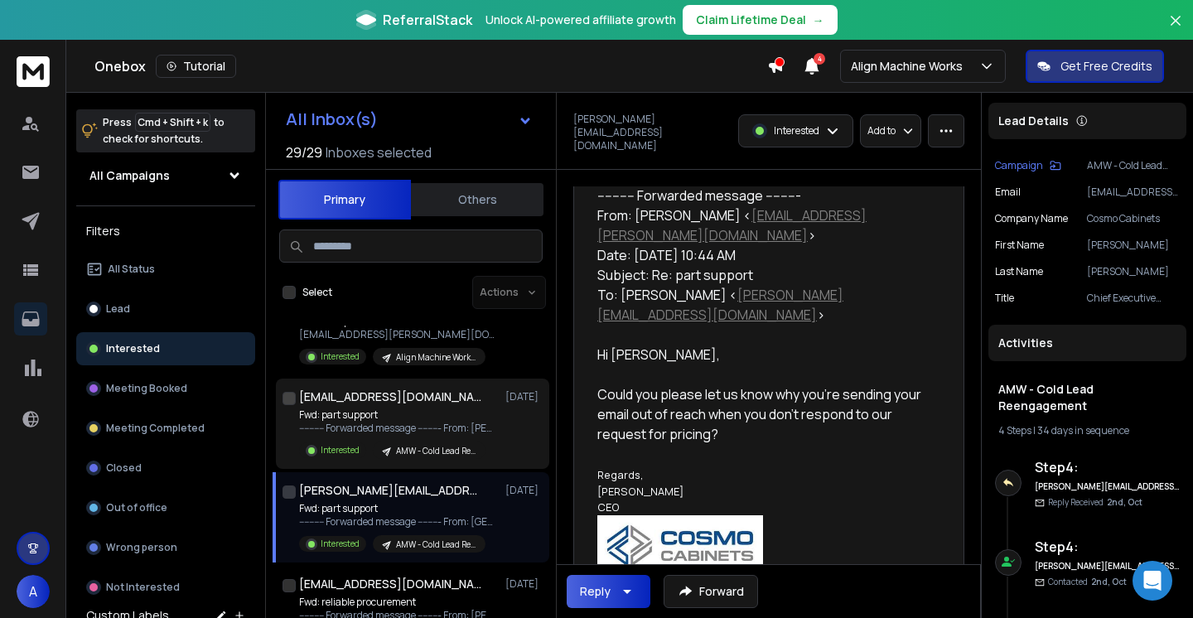
click at [400, 423] on p "---------- Forwarded message --------- From: Tom" at bounding box center [398, 428] width 199 height 13
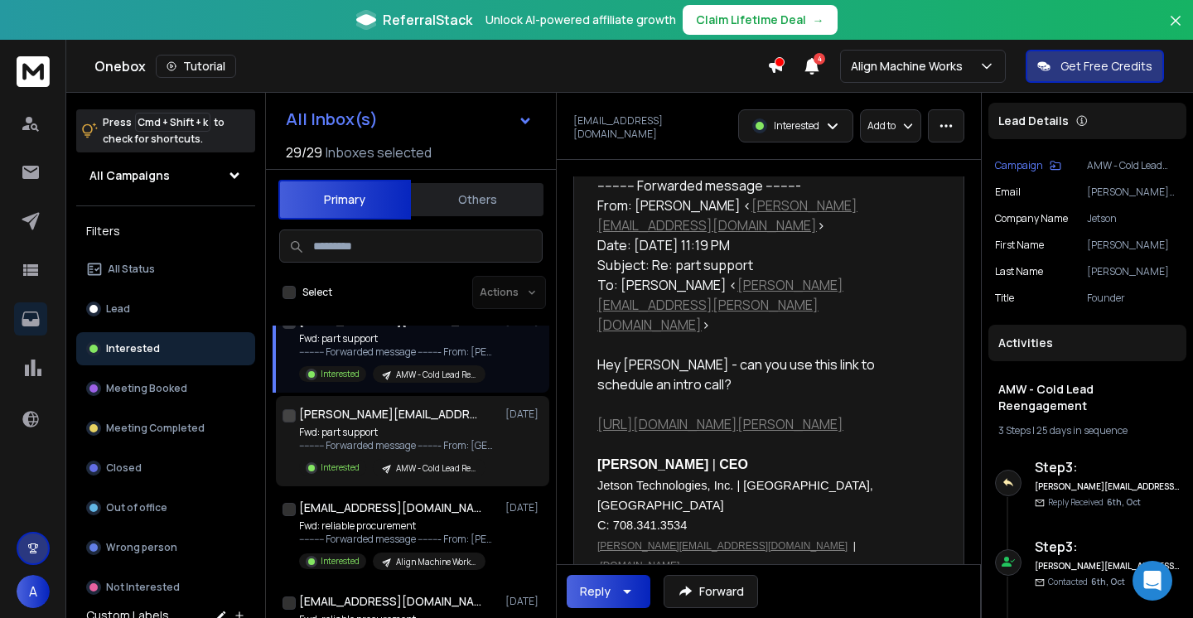
scroll to position [303, 0]
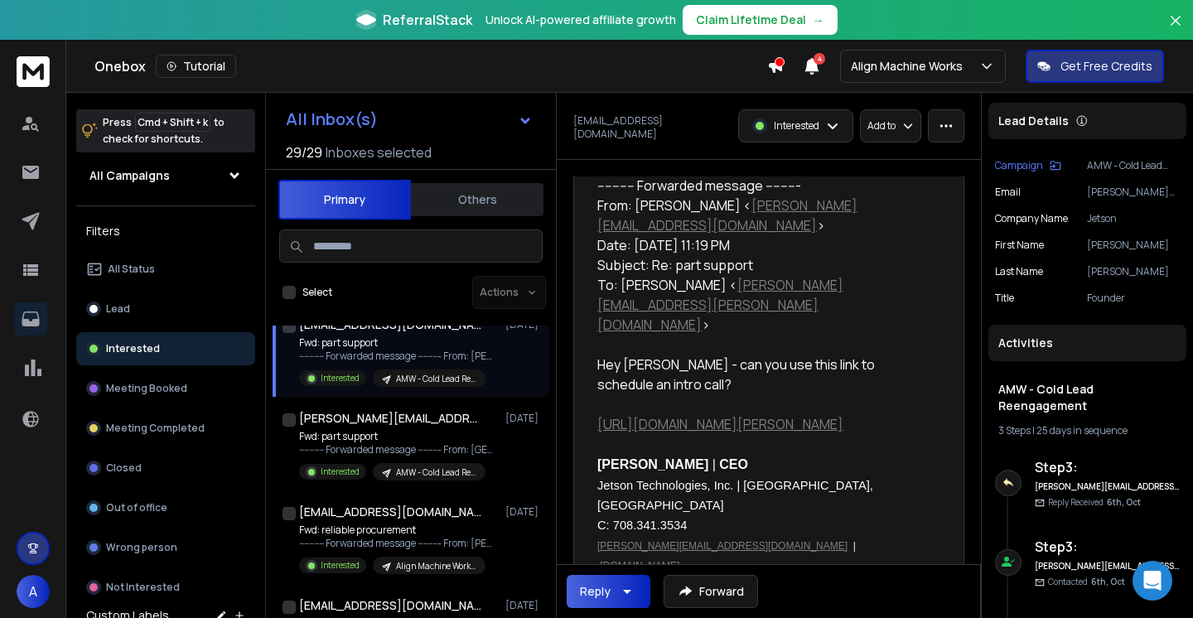
click at [410, 359] on p "---------- Forwarded message --------- From: Tom" at bounding box center [398, 356] width 199 height 13
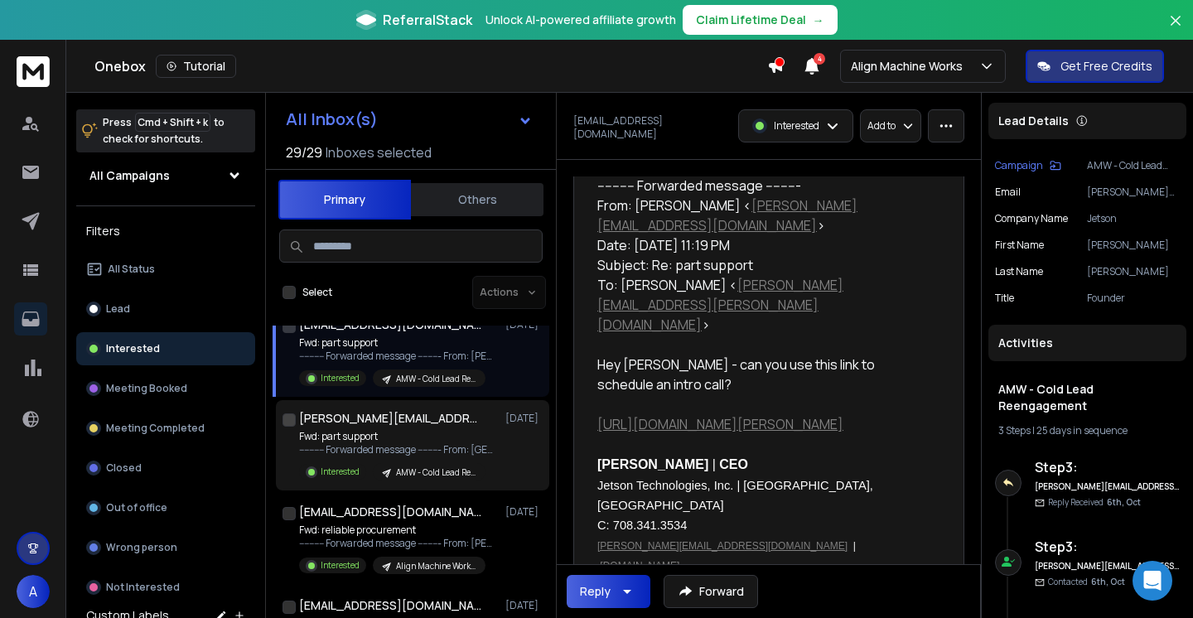
click at [373, 445] on p "---------- Forwarded message --------- From: Umaesh" at bounding box center [398, 449] width 199 height 13
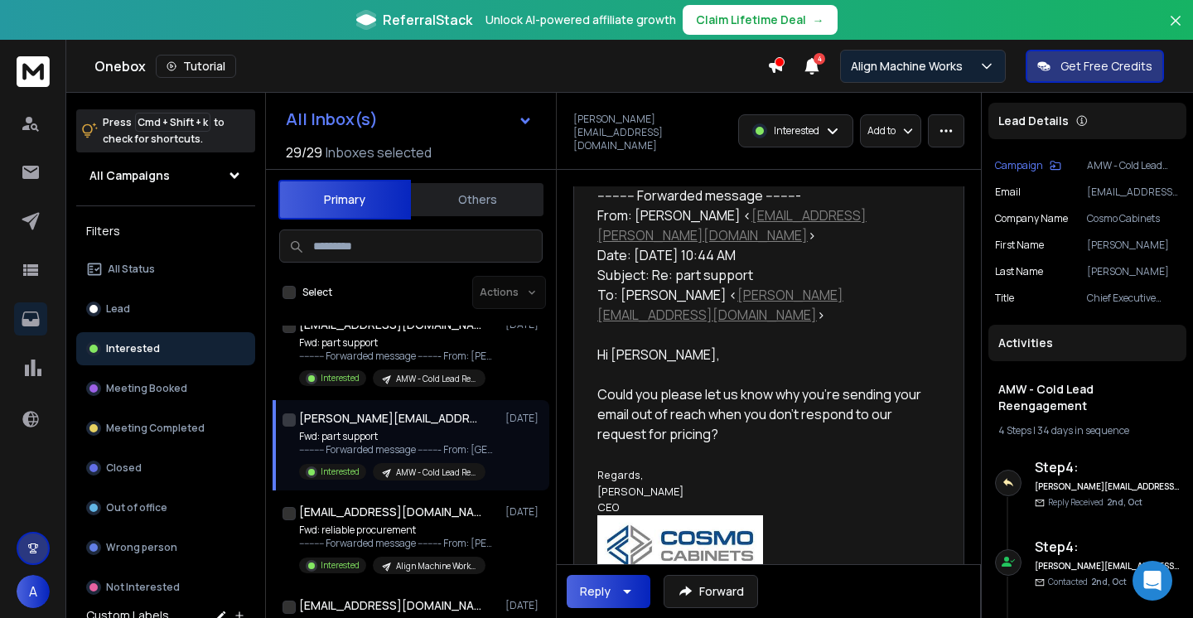
click at [880, 80] on button "Align Machine Works" at bounding box center [923, 66] width 166 height 33
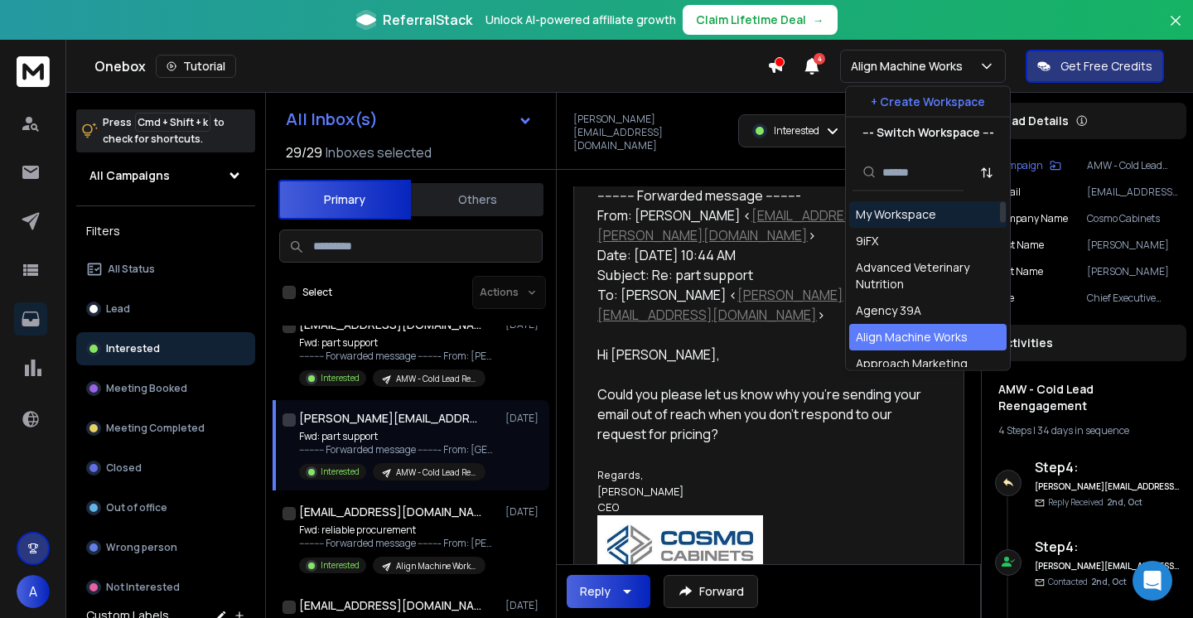
click at [879, 206] on div "My Workspace" at bounding box center [896, 214] width 80 height 17
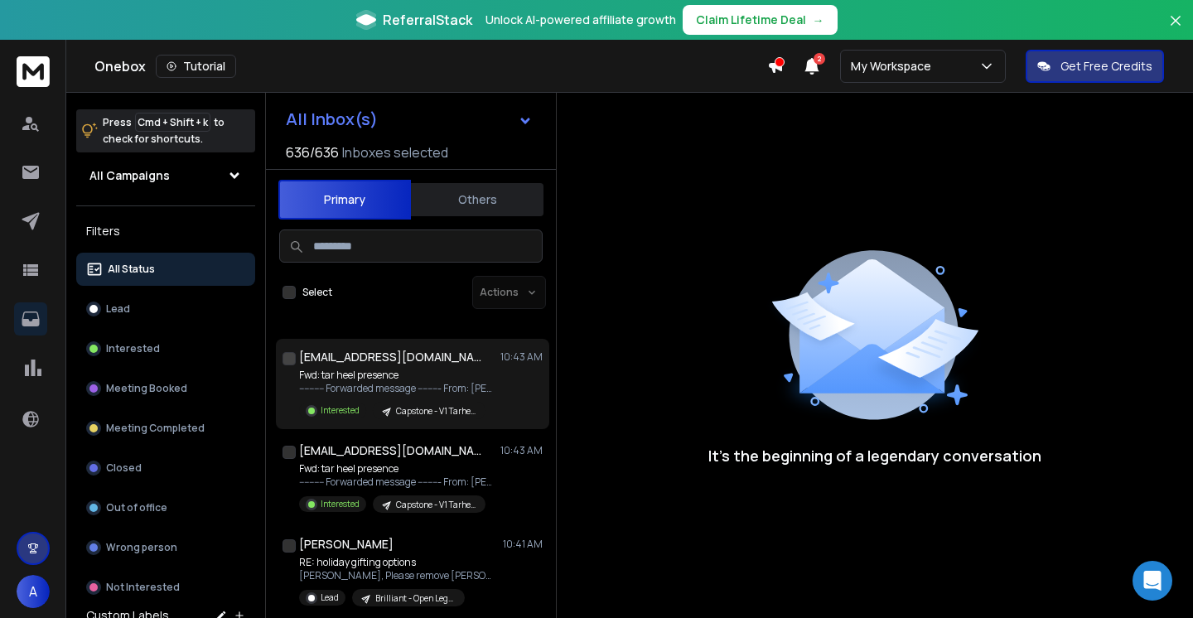
scroll to position [93, 0]
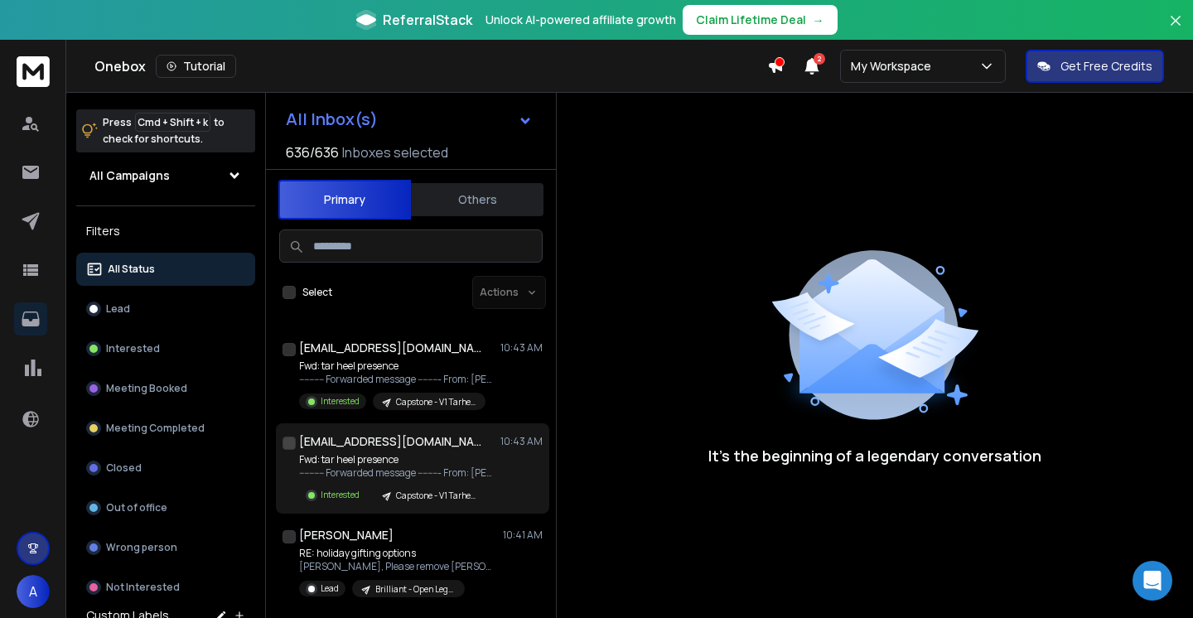
click at [416, 459] on p "Fwd: tar heel presence" at bounding box center [398, 459] width 199 height 13
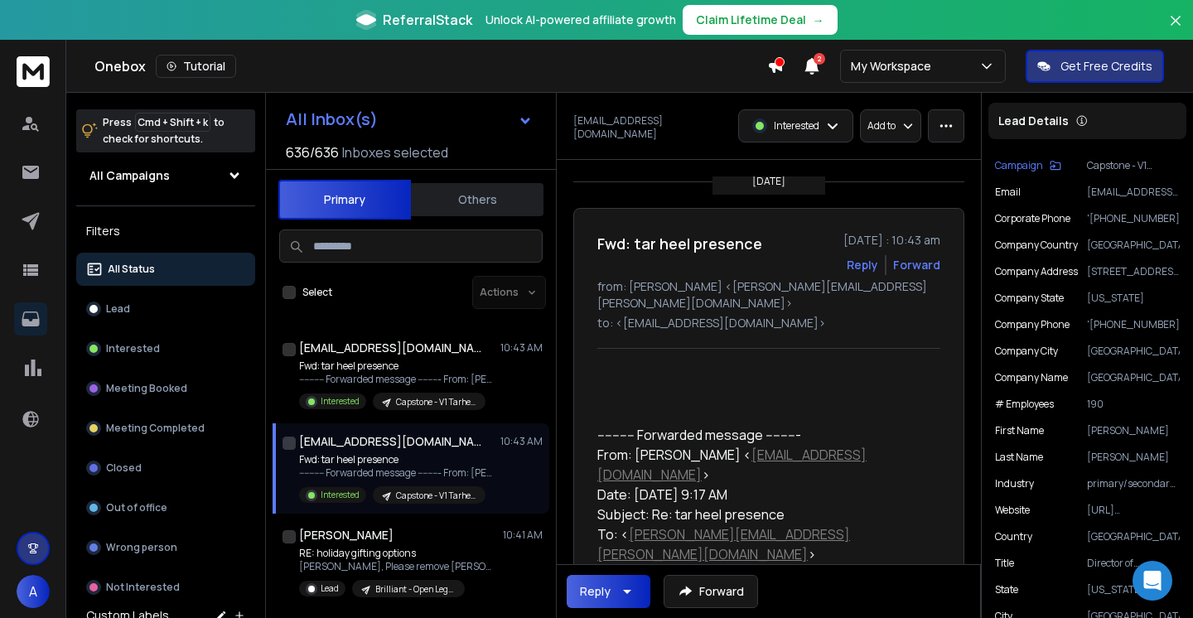
scroll to position [0, 0]
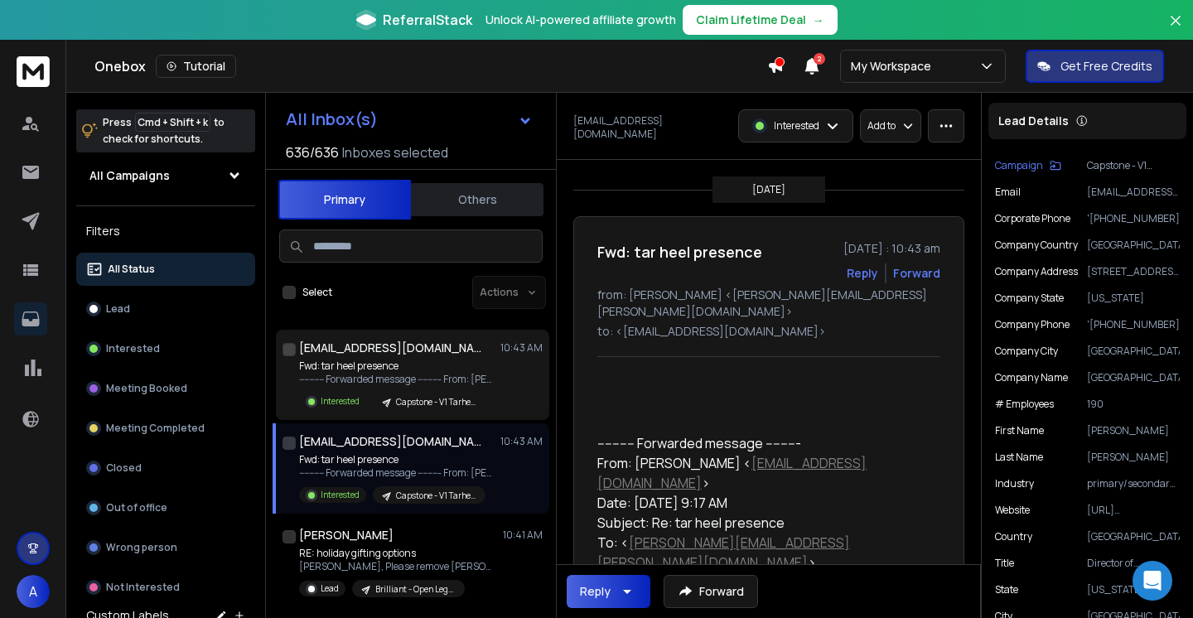
click at [360, 364] on p "Fwd: tar heel presence" at bounding box center [398, 365] width 199 height 13
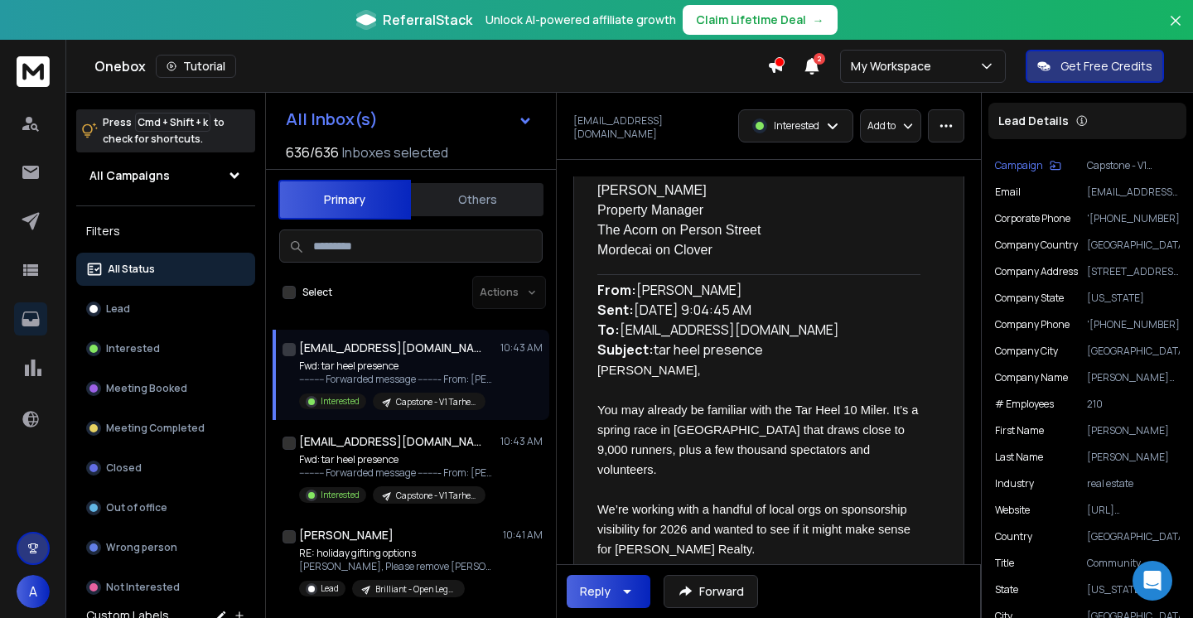
scroll to position [644, 0]
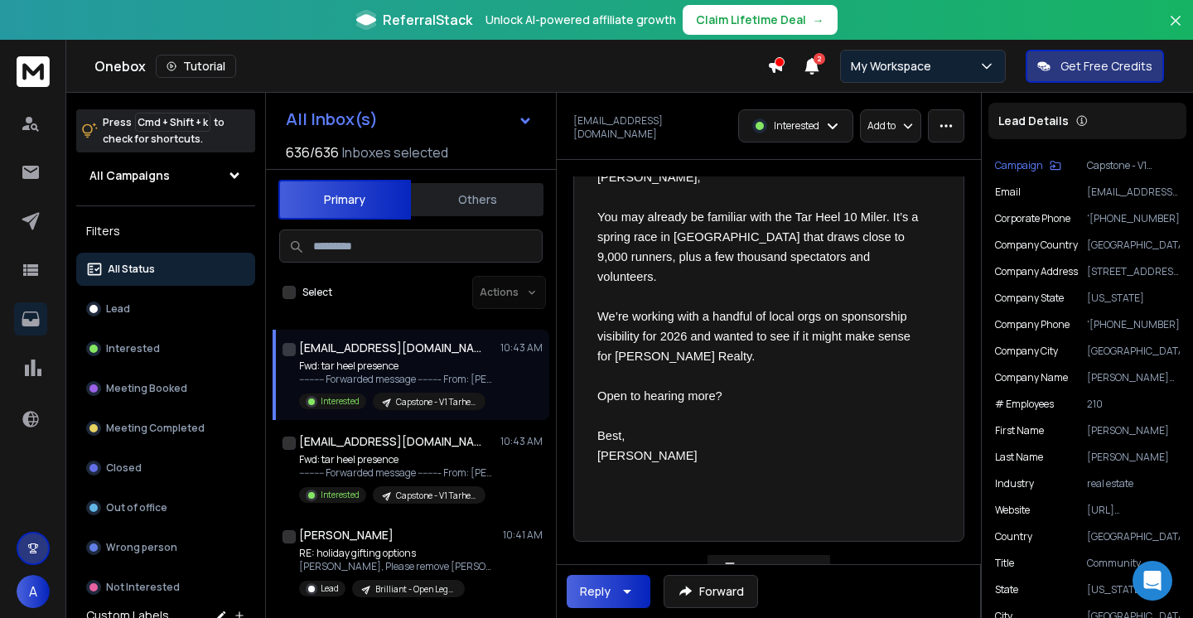
click at [893, 76] on button "My Workspace" at bounding box center [923, 66] width 166 height 33
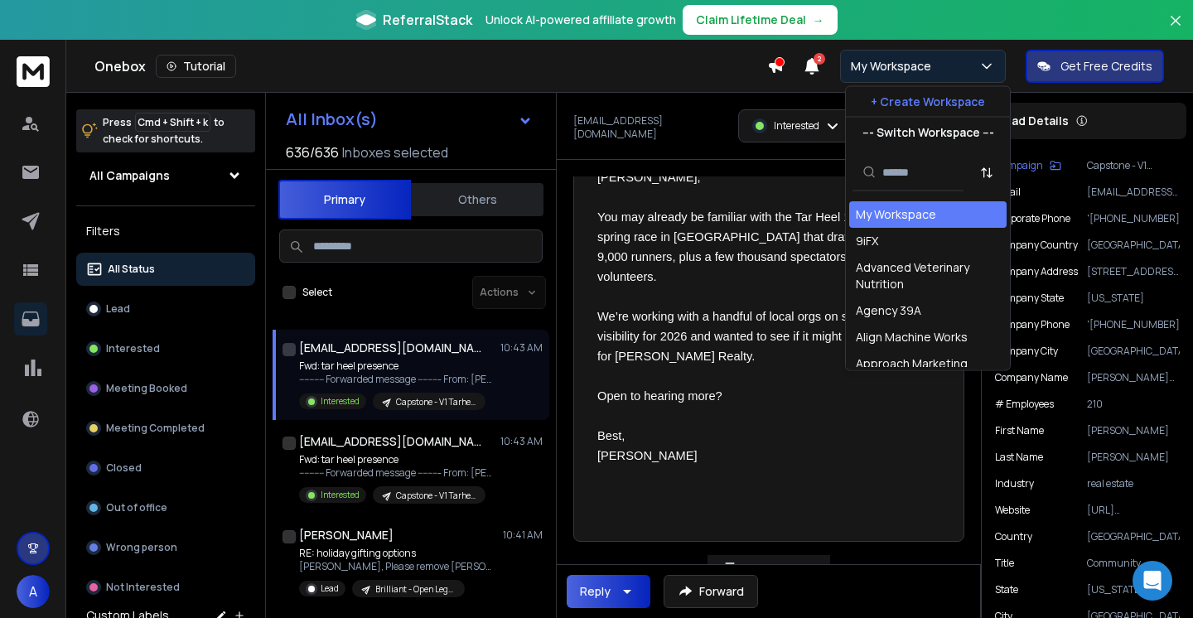
click at [893, 76] on button "My Workspace" at bounding box center [923, 66] width 166 height 33
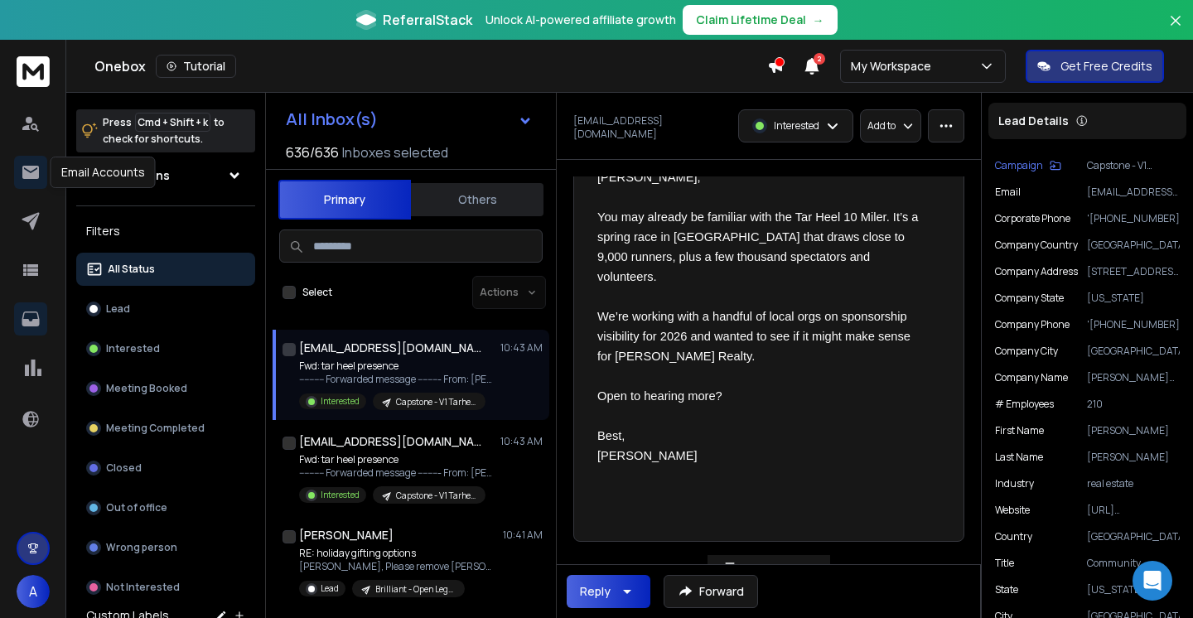
click at [39, 180] on icon at bounding box center [31, 172] width 20 height 20
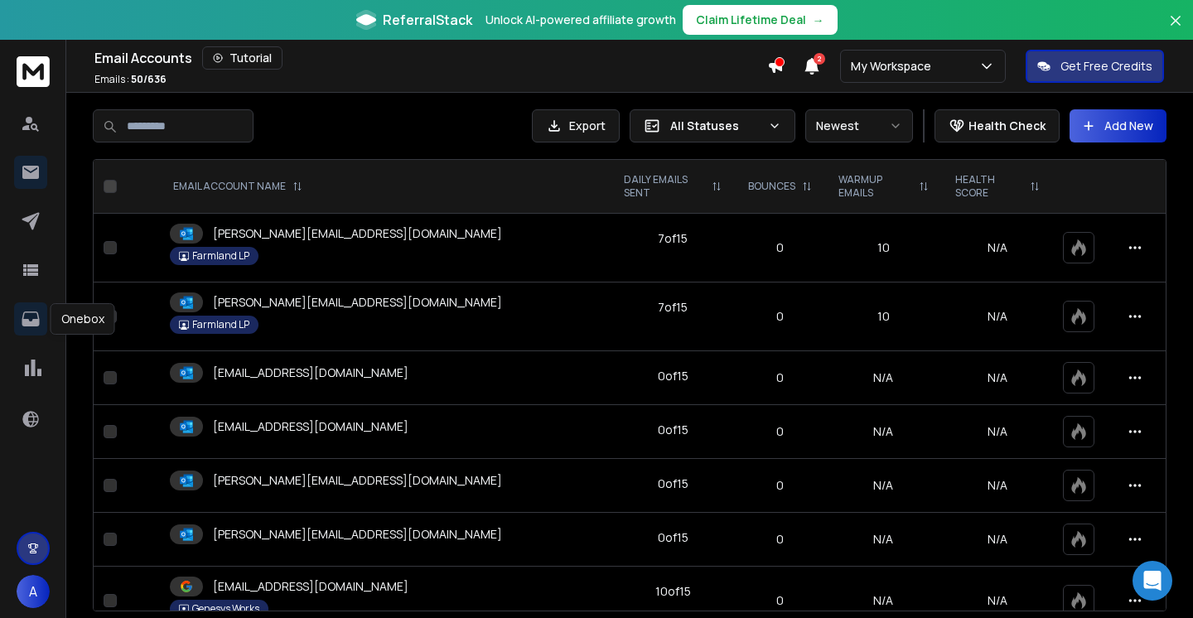
click at [33, 321] on icon at bounding box center [30, 318] width 17 height 15
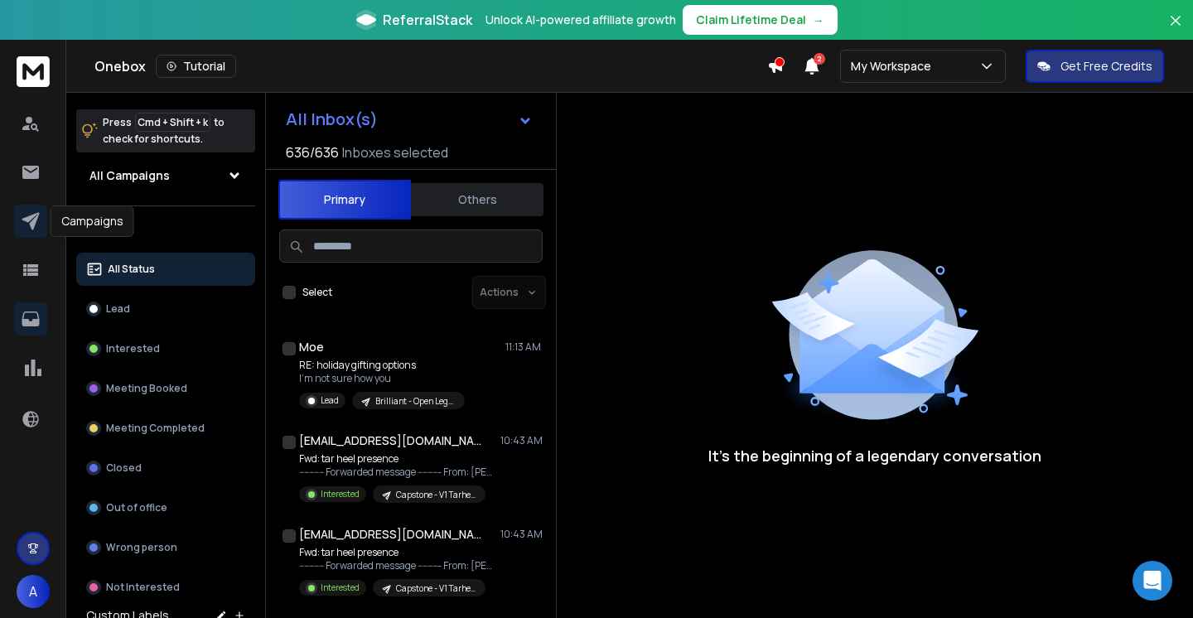
click at [41, 219] on link at bounding box center [30, 221] width 33 height 33
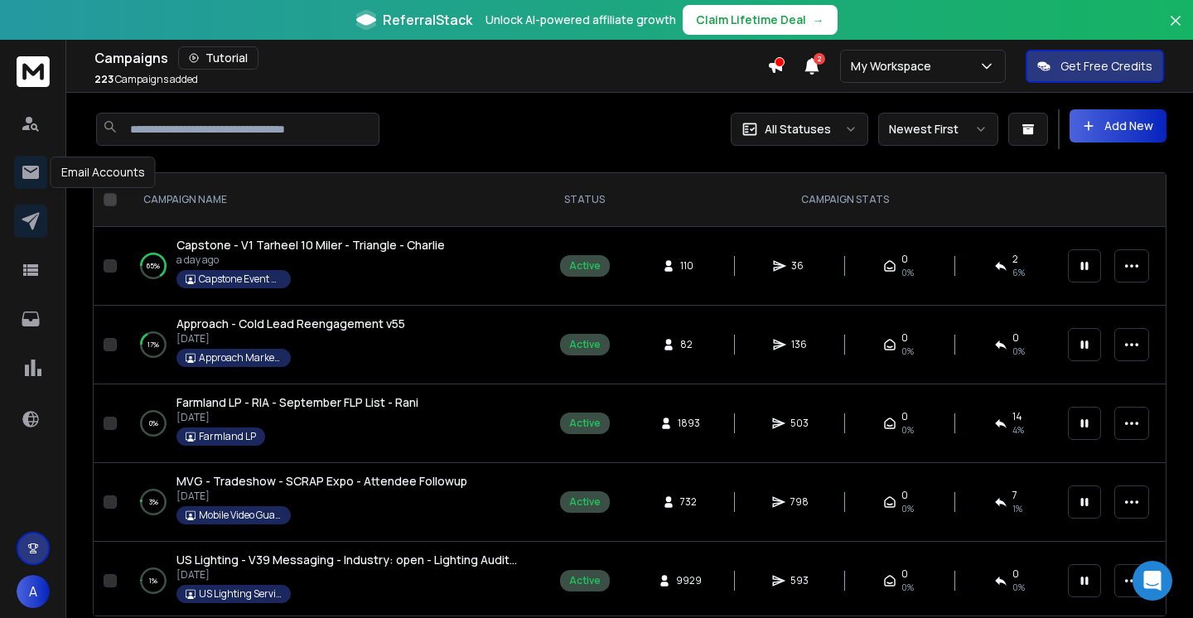
click at [31, 172] on icon at bounding box center [30, 172] width 17 height 13
